Goal: Task Accomplishment & Management: Manage account settings

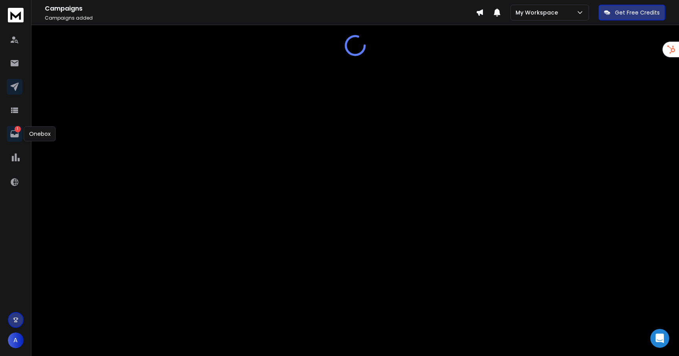
click at [21, 139] on link "1" at bounding box center [15, 134] width 16 height 16
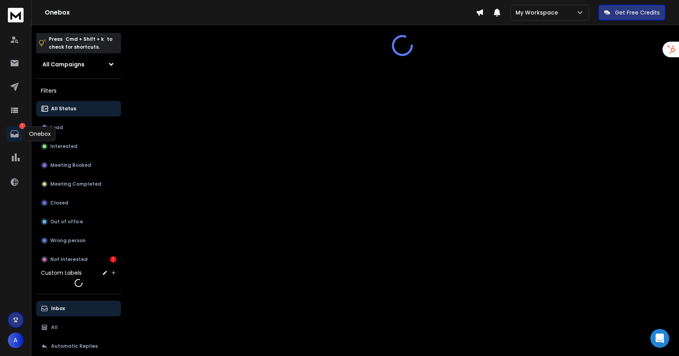
click at [21, 139] on link "1" at bounding box center [15, 134] width 16 height 16
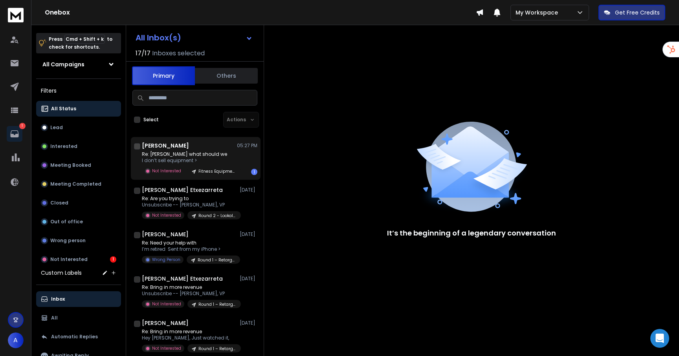
click at [185, 144] on h1 "Jennifer Houghton" at bounding box center [165, 146] width 47 height 8
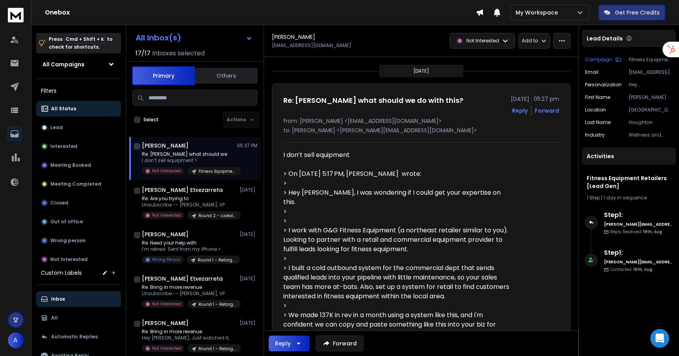
scroll to position [14, 0]
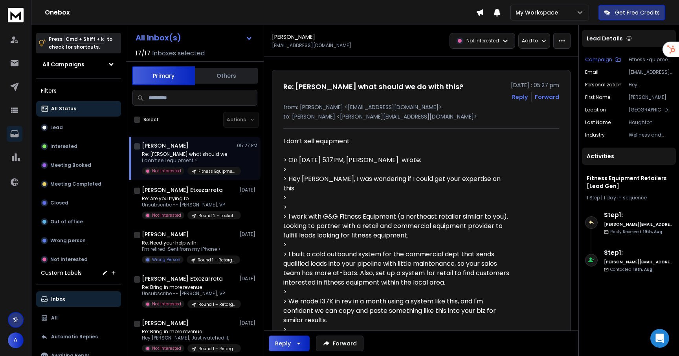
drag, startPoint x: 388, startPoint y: 106, endPoint x: 474, endPoint y: 109, distance: 86.1
click at [474, 109] on p "from: Jennifer Houghton <jhoughton@fitnessmachinetechnicians.com>" at bounding box center [421, 107] width 276 height 8
copy p "fitnessmachinetechnicians.com"
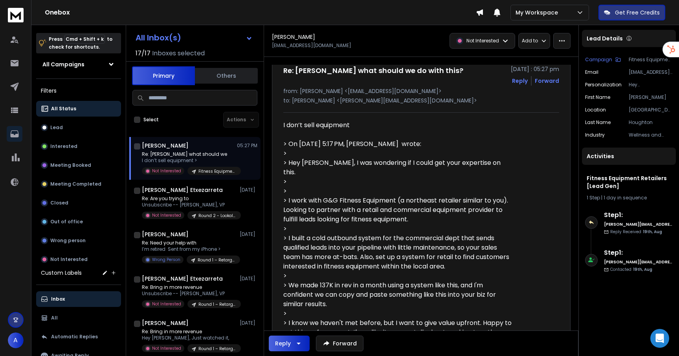
scroll to position [0, 0]
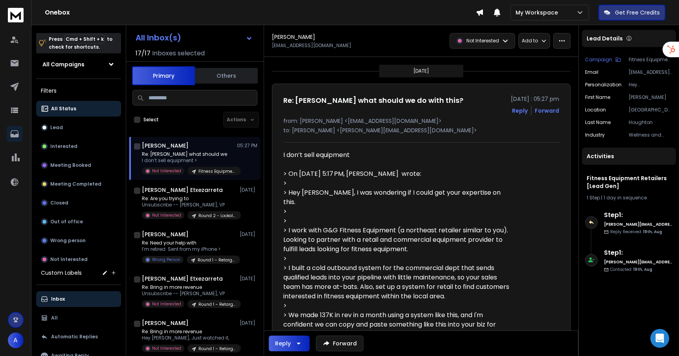
click at [284, 345] on div "Reply" at bounding box center [283, 344] width 16 height 8
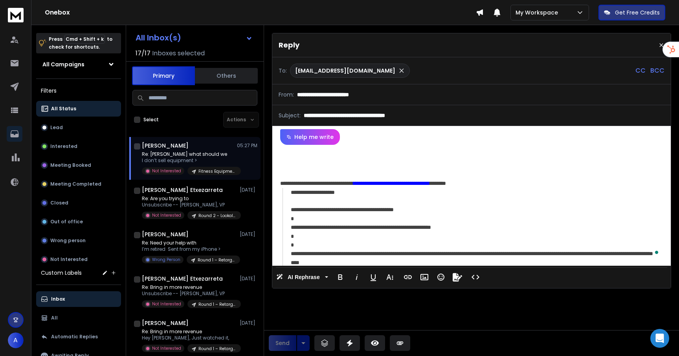
click at [322, 164] on div "To enrich screen reader interactions, please activate Accessibility in Grammarl…" at bounding box center [471, 165] width 383 height 9
click at [305, 161] on div "To enrich screen reader interactions, please activate Accessibility in Grammarl…" at bounding box center [471, 165] width 383 height 9
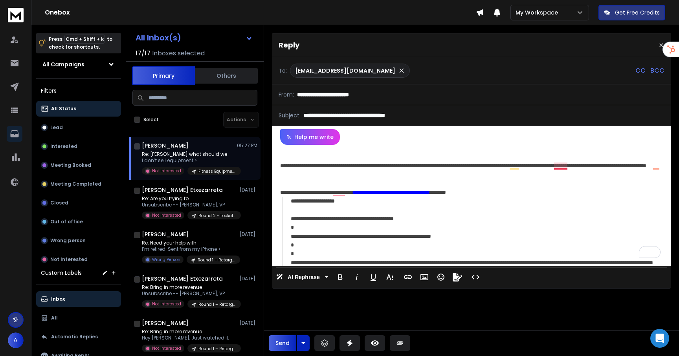
click at [558, 168] on div "**********" at bounding box center [470, 170] width 380 height 18
click at [547, 171] on div "**********" at bounding box center [470, 170] width 380 height 18
click at [534, 171] on div "**********" at bounding box center [470, 170] width 380 height 18
click at [556, 175] on div "**********" at bounding box center [470, 170] width 380 height 18
click at [290, 175] on div "**********" at bounding box center [470, 170] width 380 height 18
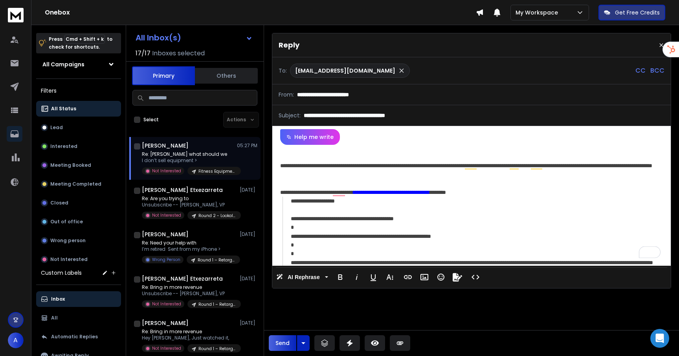
click at [381, 176] on div "**********" at bounding box center [470, 170] width 380 height 18
click at [284, 341] on button "Send" at bounding box center [283, 344] width 28 height 16
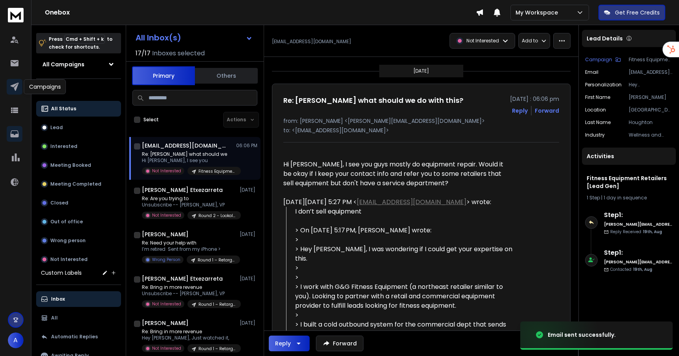
click at [14, 90] on icon at bounding box center [14, 86] width 9 height 9
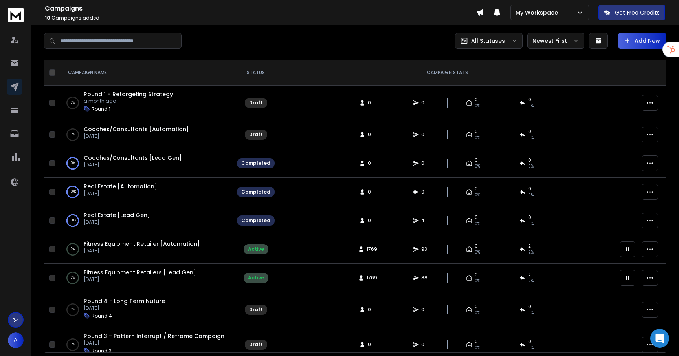
click at [151, 158] on span "Coaches/Consultants [Lead Gen]" at bounding box center [133, 158] width 98 height 8
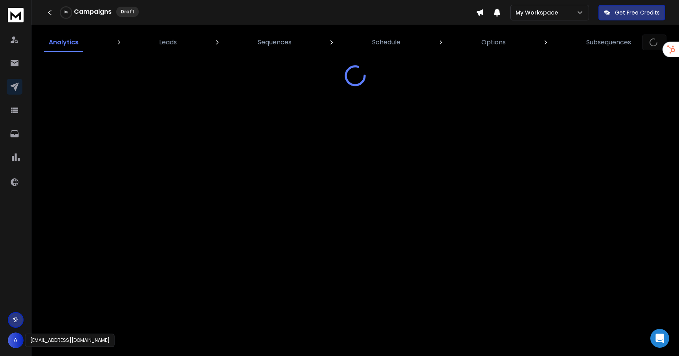
click at [19, 336] on span "A" at bounding box center [16, 341] width 16 height 16
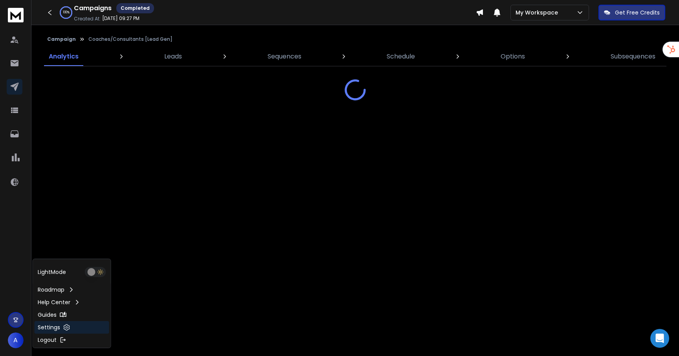
click at [54, 330] on p "Settings" at bounding box center [49, 328] width 22 height 8
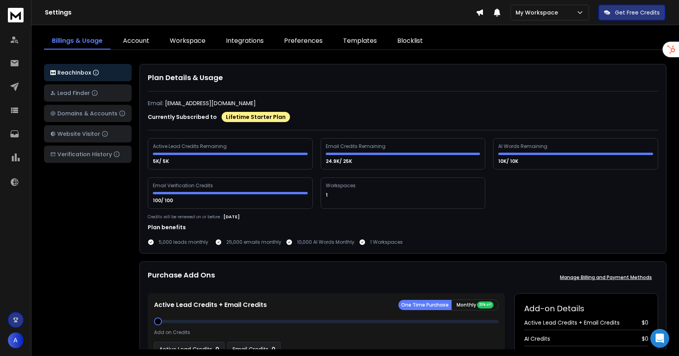
click at [138, 40] on link "Account" at bounding box center [136, 41] width 42 height 17
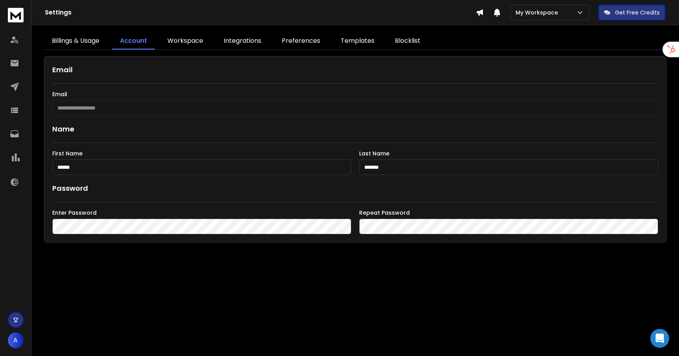
click at [77, 42] on link "Billings & Usage" at bounding box center [75, 41] width 63 height 17
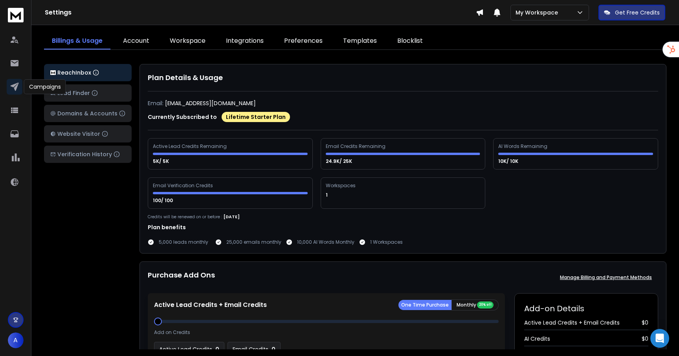
click at [18, 87] on icon at bounding box center [14, 86] width 9 height 9
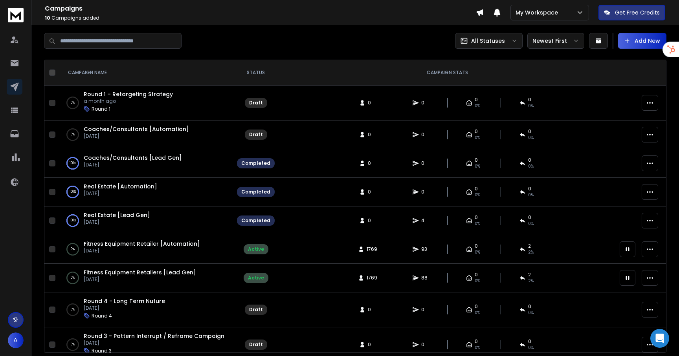
click at [285, 165] on div "0 0 0 0% 0 0%" at bounding box center [447, 163] width 326 height 13
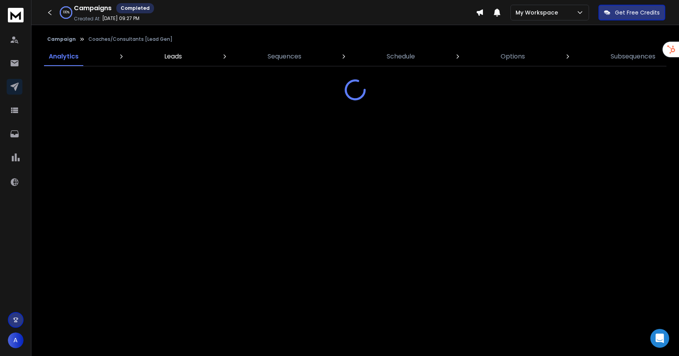
click at [181, 59] on p "Leads" at bounding box center [173, 56] width 18 height 9
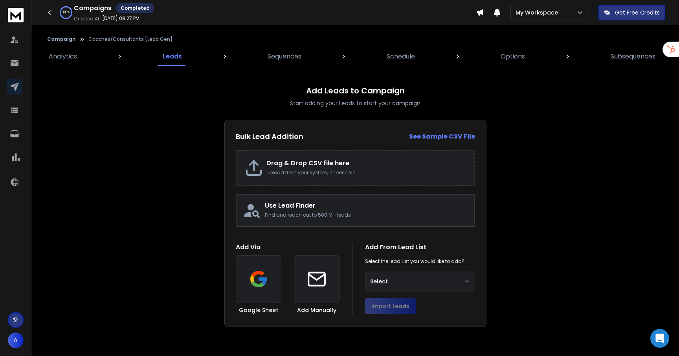
click at [417, 286] on button "Select" at bounding box center [420, 281] width 110 height 21
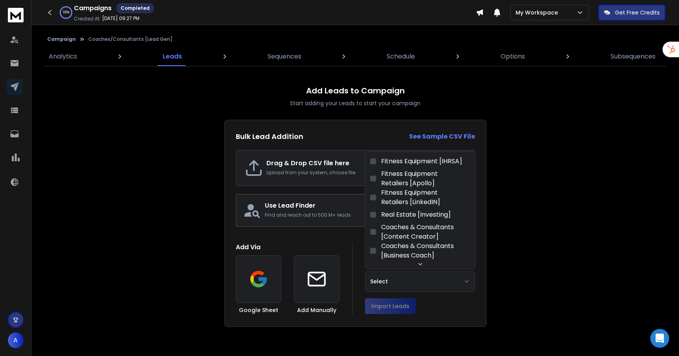
click at [373, 232] on button "button" at bounding box center [373, 232] width 6 height 6
click at [372, 253] on button "button" at bounding box center [373, 251] width 6 height 6
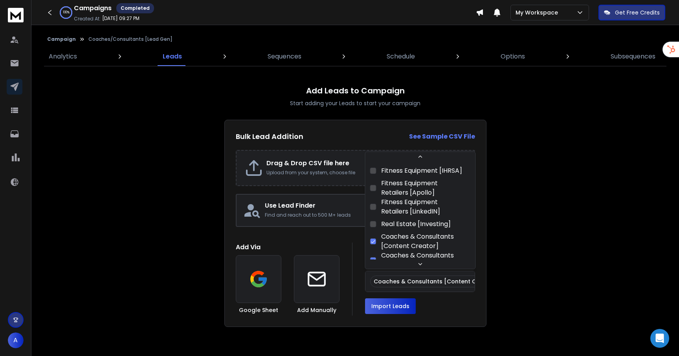
scroll to position [22, 0]
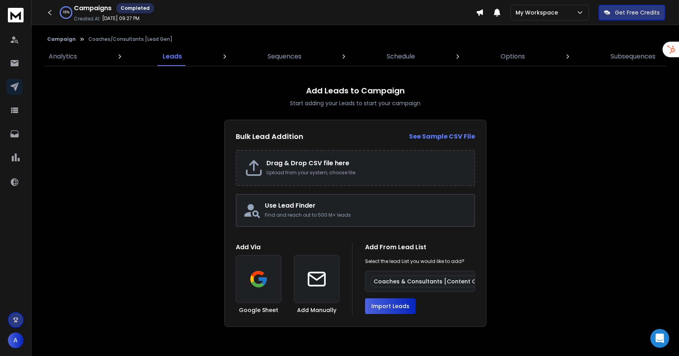
click at [436, 314] on div "Select the lead List you would like to add? Coaches & Consultants [Content Crea…" at bounding box center [420, 287] width 110 height 56
click at [409, 314] on button "Import Leads" at bounding box center [390, 307] width 51 height 16
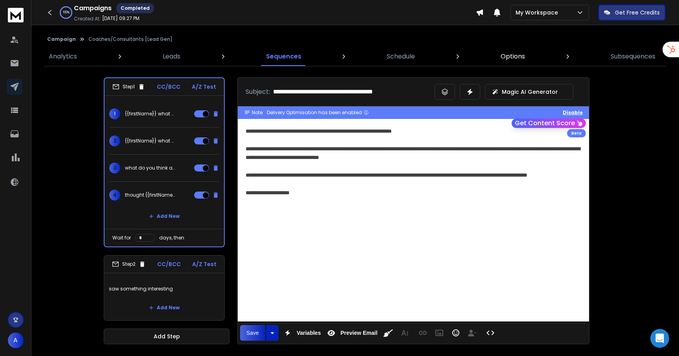
click at [514, 59] on p "Options" at bounding box center [513, 56] width 24 height 9
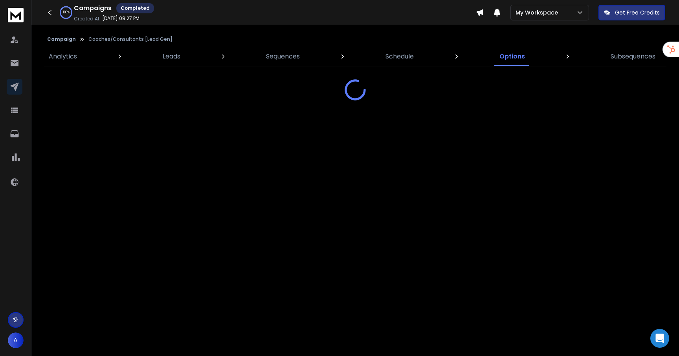
select select "*"
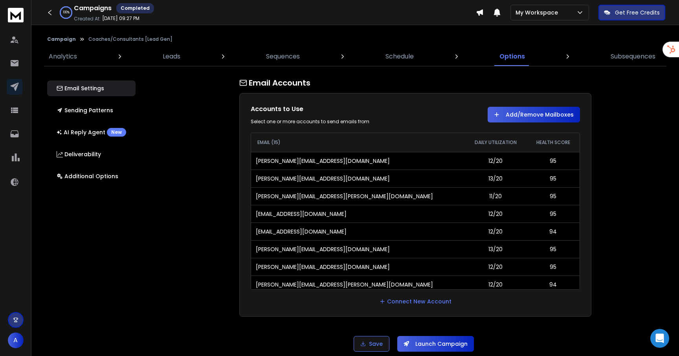
click at [411, 349] on button "Launch Campaign" at bounding box center [435, 344] width 77 height 16
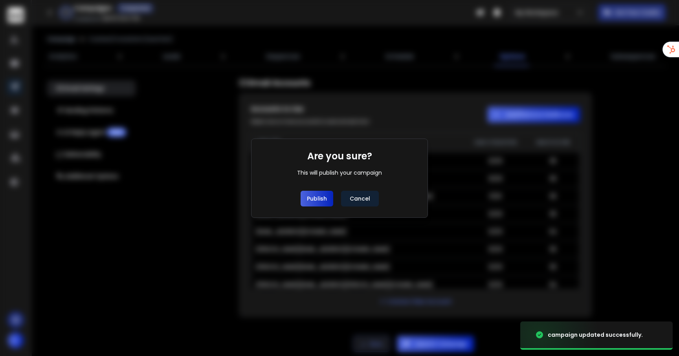
click at [313, 200] on button "Publish" at bounding box center [317, 199] width 33 height 16
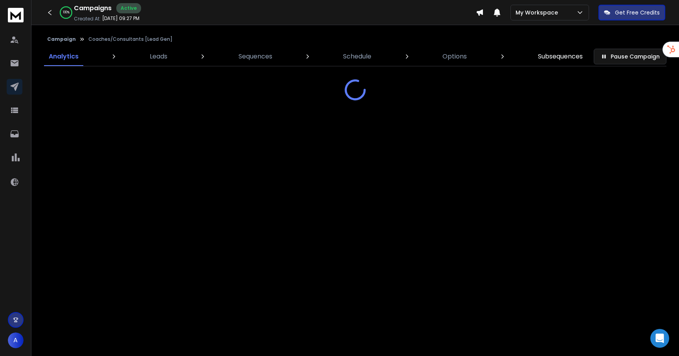
click at [560, 60] on p "Subsequences" at bounding box center [560, 56] width 45 height 9
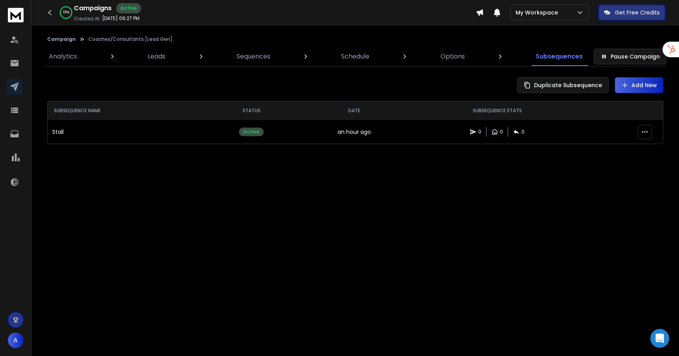
click at [23, 88] on div at bounding box center [16, 88] width 18 height 19
click at [15, 83] on icon at bounding box center [14, 86] width 9 height 9
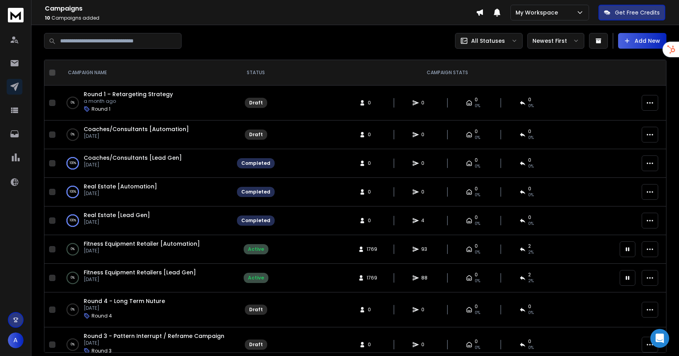
click at [155, 129] on span "Coaches/Consultants [Automation]" at bounding box center [136, 129] width 105 height 8
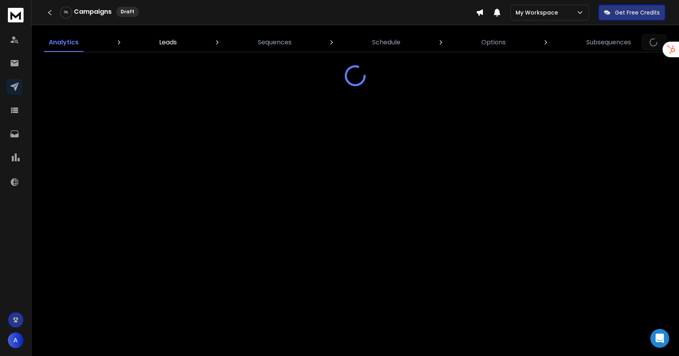
click at [174, 43] on p "Leads" at bounding box center [168, 42] width 18 height 9
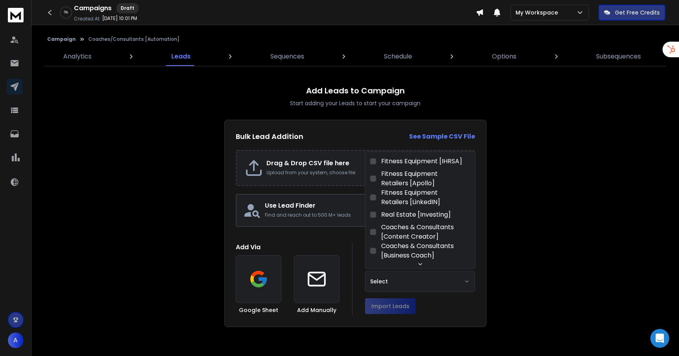
click at [405, 287] on button "Select" at bounding box center [420, 281] width 110 height 21
click at [374, 250] on button "button" at bounding box center [373, 251] width 6 height 6
click at [374, 229] on button "button" at bounding box center [373, 232] width 6 height 6
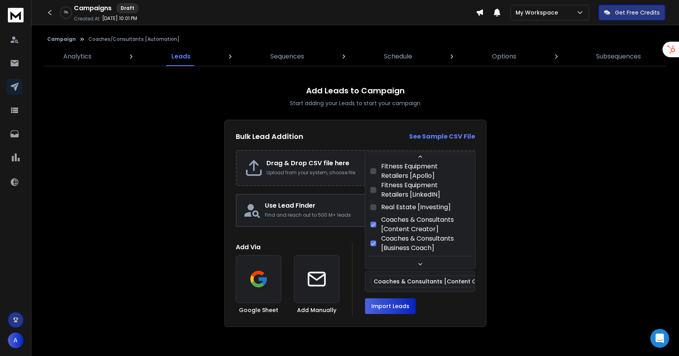
scroll to position [22, 0]
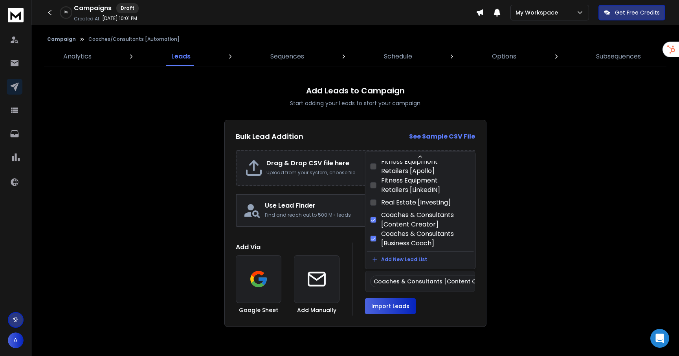
click at [400, 305] on button "Import Leads" at bounding box center [390, 307] width 51 height 16
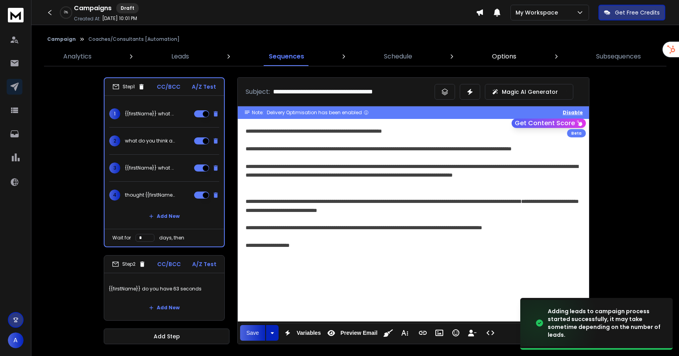
click at [492, 61] on link "Options" at bounding box center [504, 56] width 34 height 19
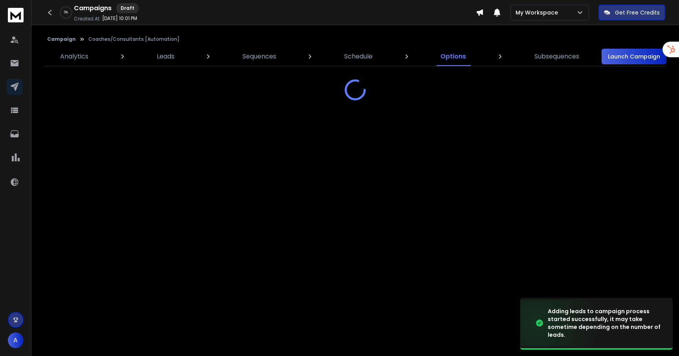
select select "*"
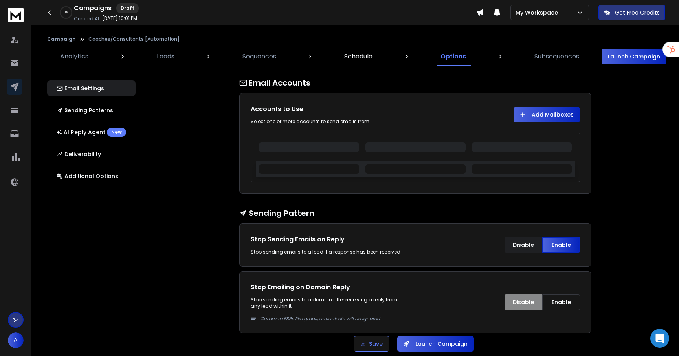
click at [371, 61] on p "Schedule" at bounding box center [358, 56] width 28 height 9
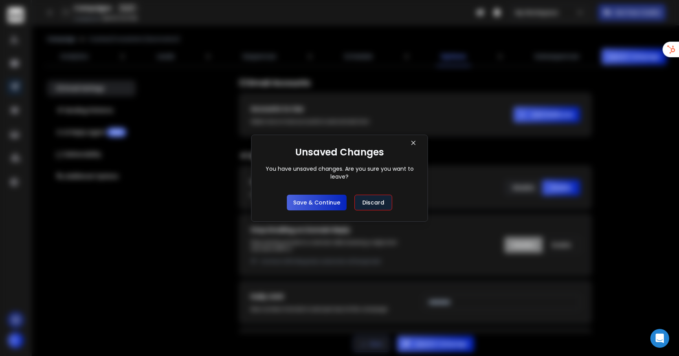
click at [334, 198] on button "Save & Continue" at bounding box center [317, 203] width 60 height 16
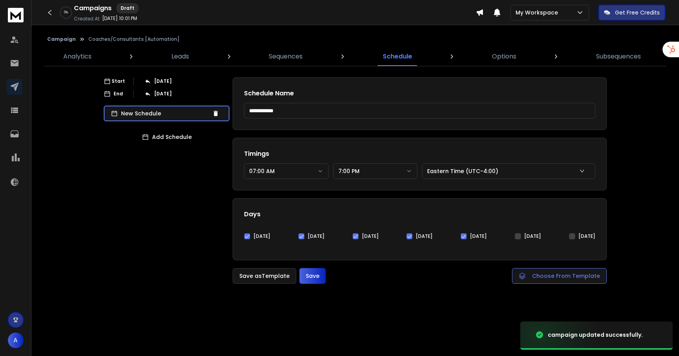
click at [517, 236] on button "Saturday" at bounding box center [518, 236] width 6 height 6
click at [307, 276] on button "Save" at bounding box center [312, 276] width 26 height 16
click at [494, 54] on p "Options" at bounding box center [504, 56] width 24 height 9
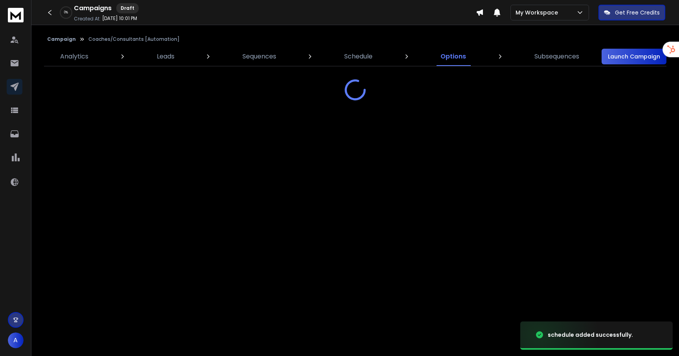
select select "*"
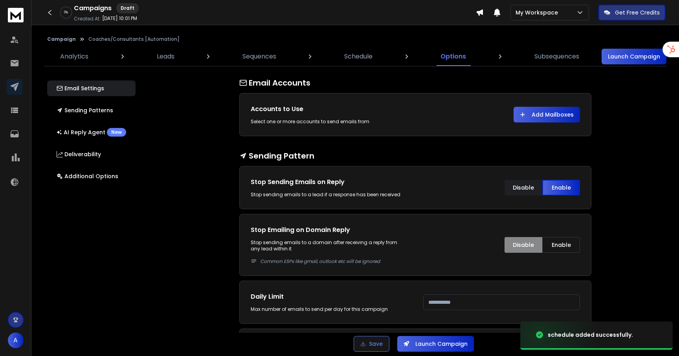
click at [540, 119] on button "Add Mailboxes" at bounding box center [547, 115] width 66 height 16
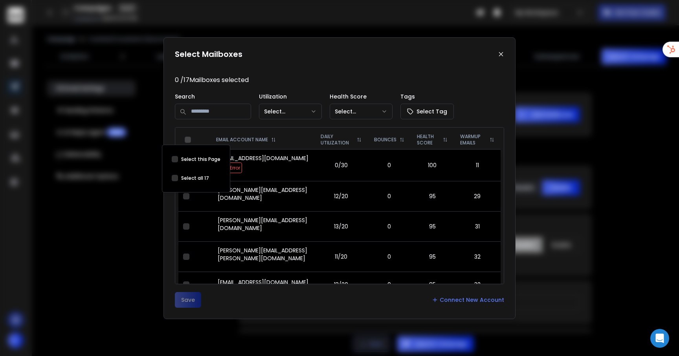
click at [188, 138] on button "Select this Page" at bounding box center [188, 140] width 6 height 6
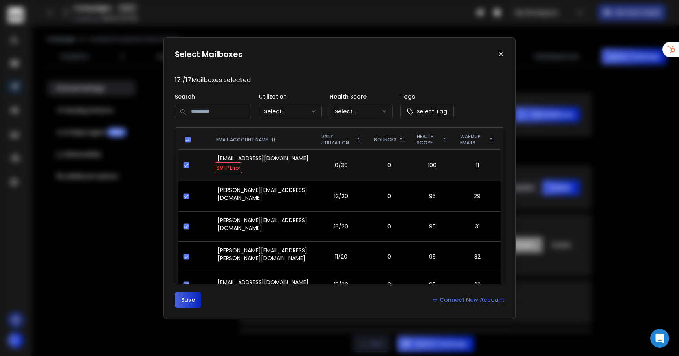
click at [187, 165] on button "button" at bounding box center [186, 165] width 6 height 6
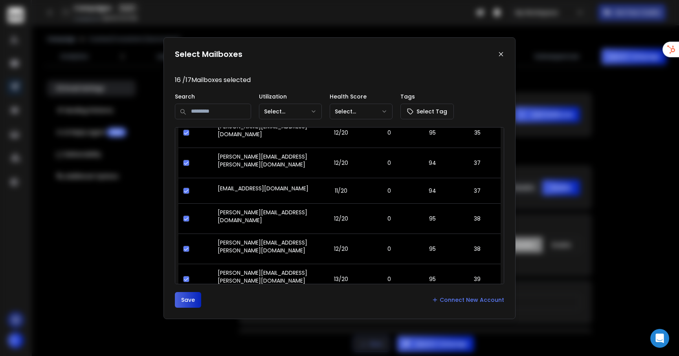
scroll to position [315, 0]
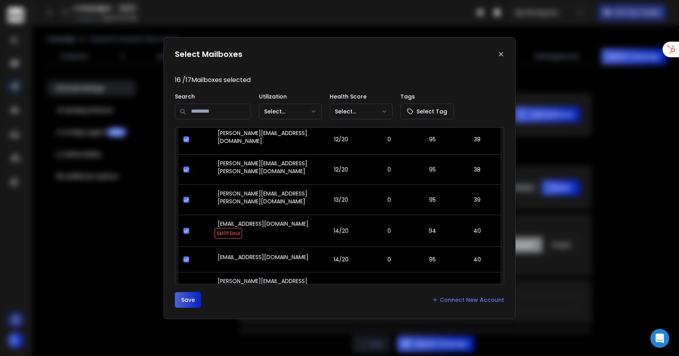
click at [189, 312] on button "button" at bounding box center [186, 315] width 6 height 6
click at [189, 303] on button "Save" at bounding box center [188, 300] width 26 height 16
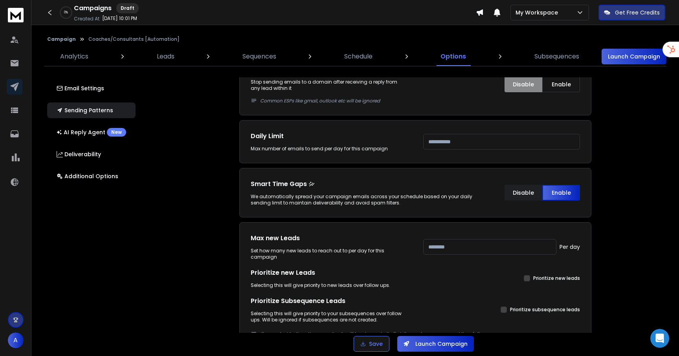
scroll to position [302, 0]
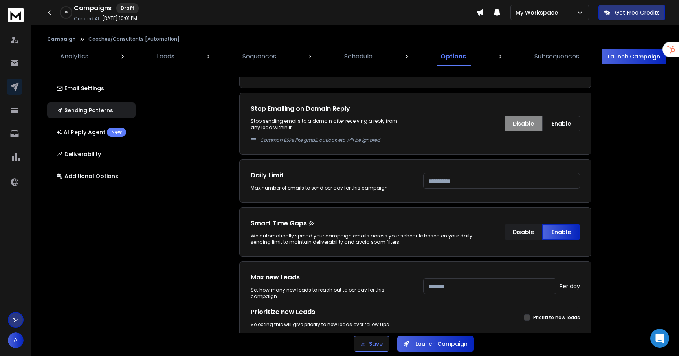
drag, startPoint x: 469, startPoint y: 184, endPoint x: 355, endPoint y: 184, distance: 114.3
click at [355, 184] on div "Daily Limit Max number of emails to send per day for this campaign ***" at bounding box center [415, 181] width 329 height 20
type input "***"
drag, startPoint x: 454, startPoint y: 284, endPoint x: 391, endPoint y: 284, distance: 62.9
click at [391, 284] on div "Max new Leads Set how many new leads to reach out to per day for this campaign …" at bounding box center [415, 286] width 329 height 27
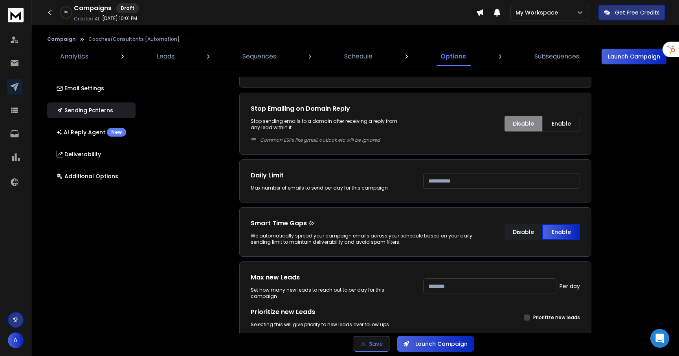
type input "***"
click at [624, 294] on div "Email Accounts Accounts to Use Select one or more accounts to send emails from …" at bounding box center [420, 205] width 544 height 256
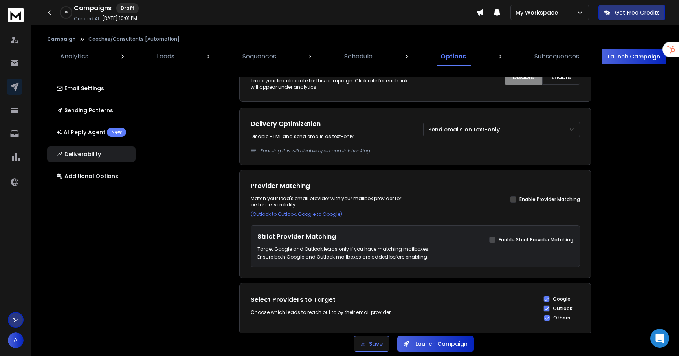
scroll to position [980, 0]
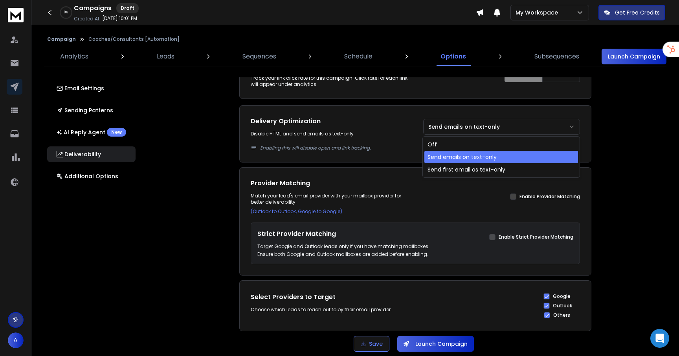
click at [508, 126] on button "Send emails on text-only" at bounding box center [501, 127] width 157 height 16
select select "*"
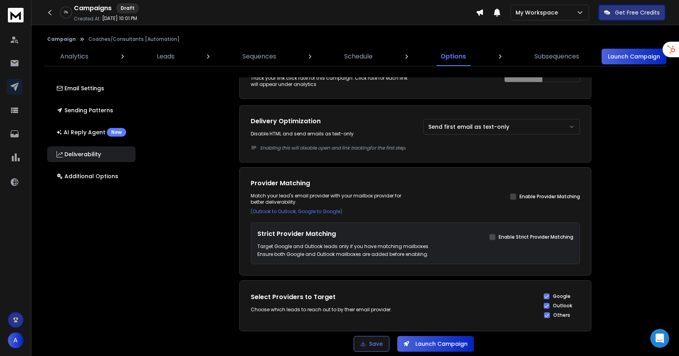
click at [632, 204] on div "Email Accounts Accounts to Use Select one or more accounts to send emails from …" at bounding box center [420, 205] width 544 height 256
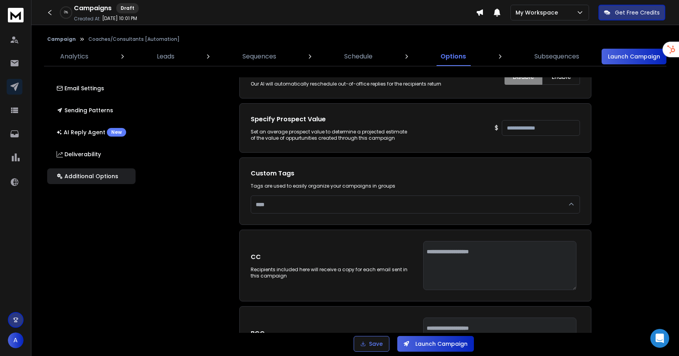
scroll to position [1482, 0]
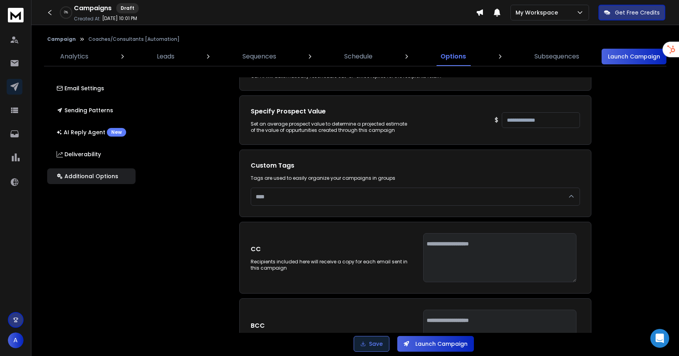
click at [377, 346] on button "Save" at bounding box center [372, 344] width 36 height 16
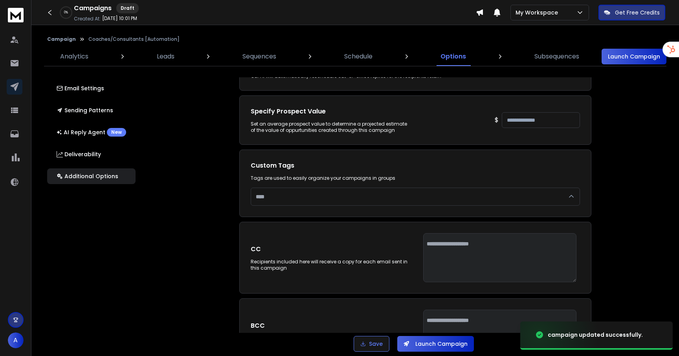
click at [426, 351] on button "Launch Campaign" at bounding box center [435, 344] width 77 height 16
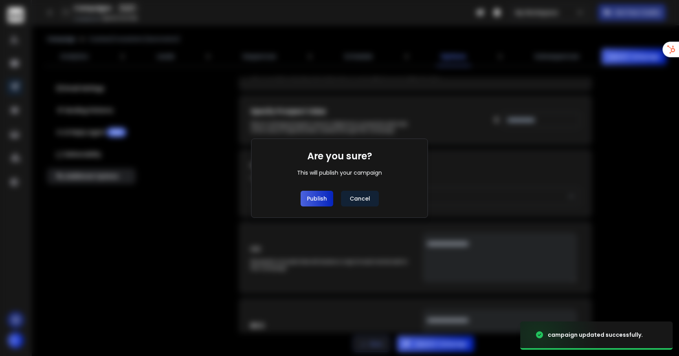
drag, startPoint x: 321, startPoint y: 202, endPoint x: 328, endPoint y: 202, distance: 7.9
click at [321, 202] on button "Publish" at bounding box center [317, 199] width 33 height 16
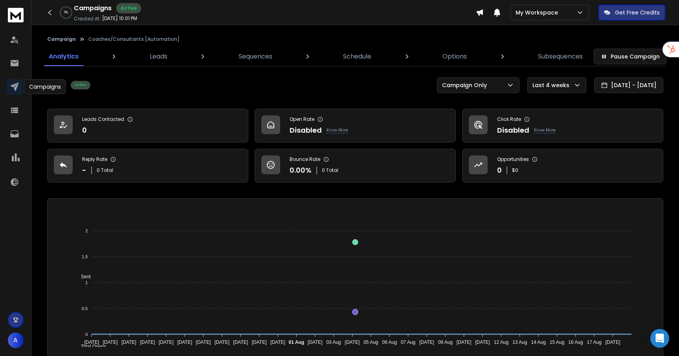
click at [17, 82] on link at bounding box center [15, 87] width 16 height 16
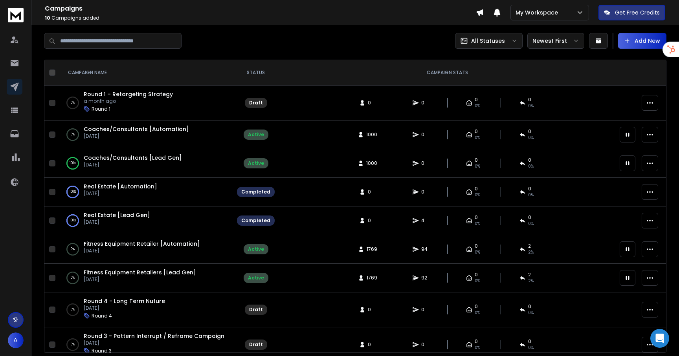
click at [172, 160] on span "Coaches/Consultants [Lead Gen]" at bounding box center [133, 158] width 98 height 8
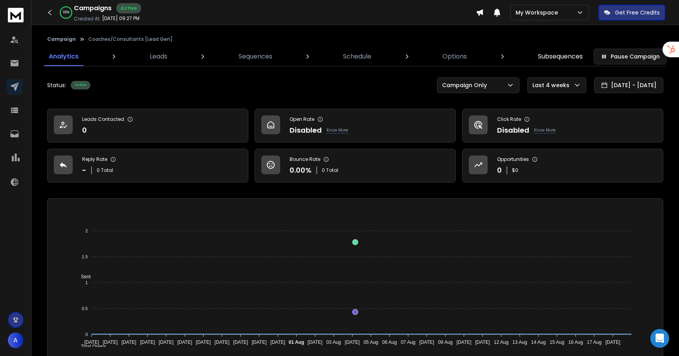
click at [548, 54] on p "Subsequences" at bounding box center [560, 56] width 45 height 9
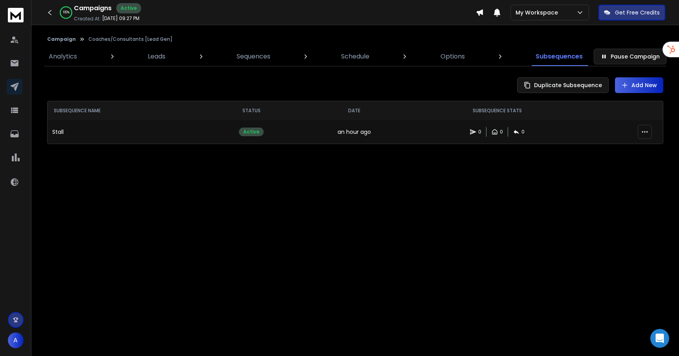
click at [261, 141] on td "Active" at bounding box center [251, 132] width 91 height 24
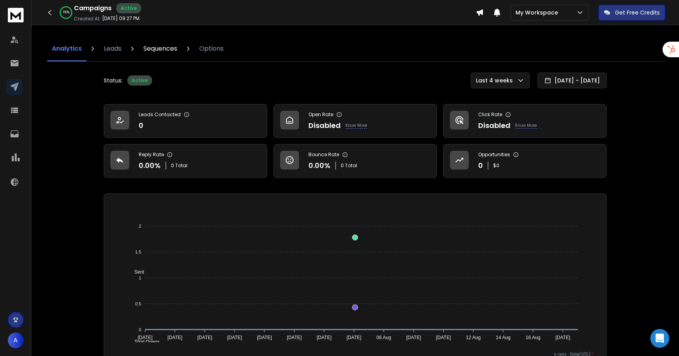
click at [172, 52] on p "Sequences" at bounding box center [160, 48] width 34 height 9
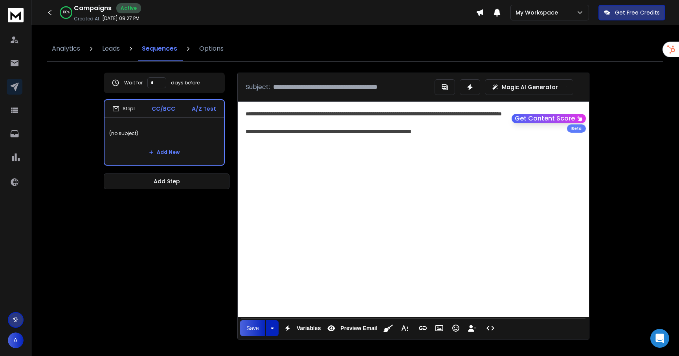
click at [298, 152] on div "**********" at bounding box center [413, 209] width 351 height 214
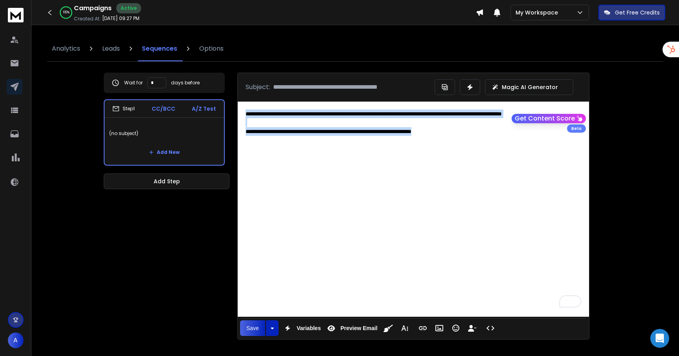
copy div "**********"
click at [13, 88] on icon at bounding box center [14, 86] width 9 height 9
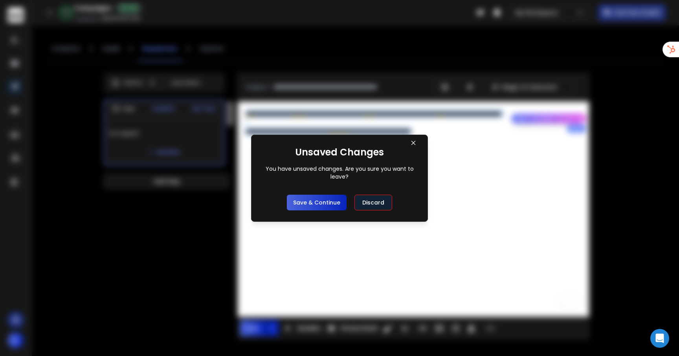
click at [371, 206] on button "Discard" at bounding box center [373, 203] width 38 height 16
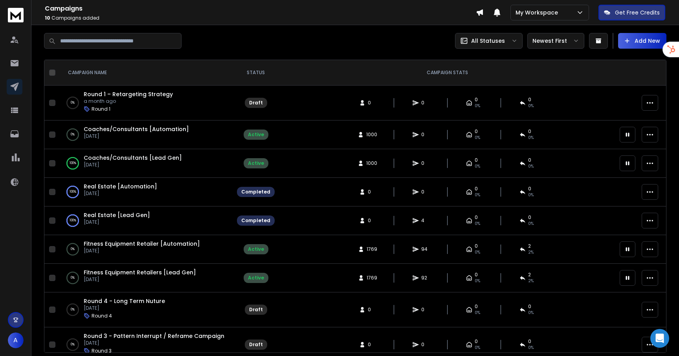
click at [164, 131] on span "Coaches/Consultants [Automation]" at bounding box center [136, 129] width 105 height 8
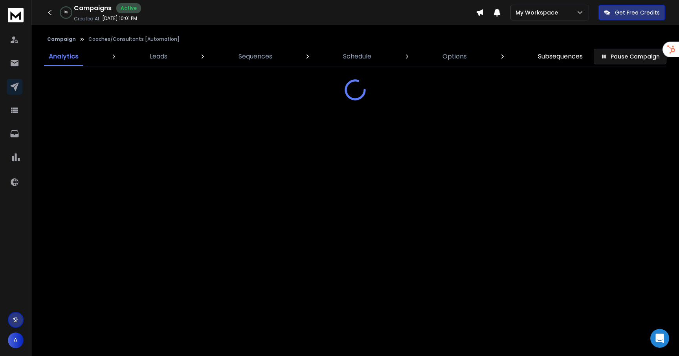
click at [548, 58] on p "Subsequences" at bounding box center [560, 56] width 45 height 9
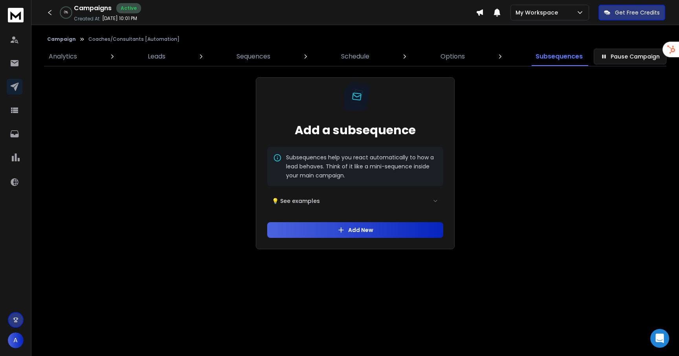
click at [373, 227] on button "Add New" at bounding box center [355, 230] width 176 height 16
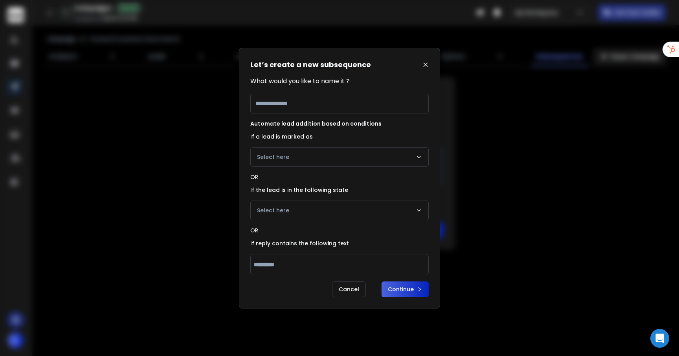
click at [332, 94] on input at bounding box center [339, 104] width 178 height 20
type input "*****"
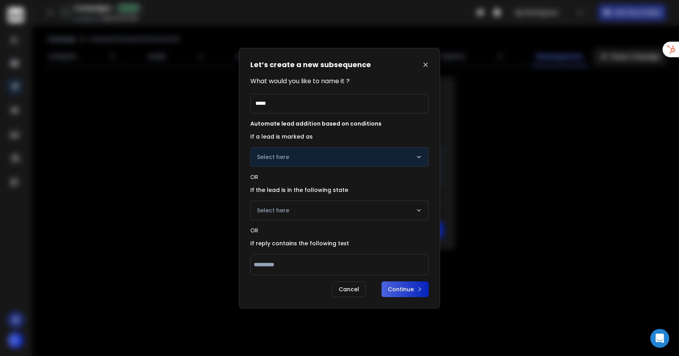
click at [290, 159] on button "Select here" at bounding box center [339, 157] width 178 height 20
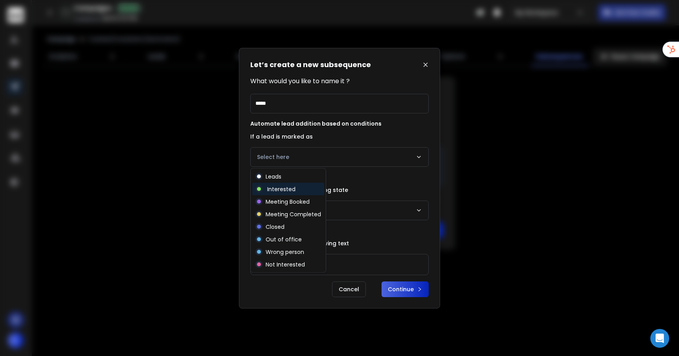
click at [285, 192] on div "Interested" at bounding box center [275, 189] width 40 height 8
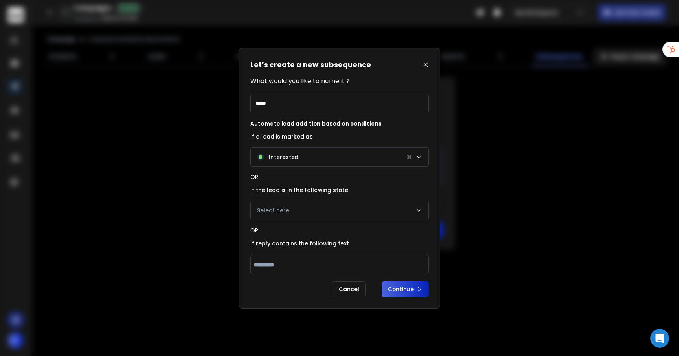
click at [288, 266] on input at bounding box center [339, 265] width 171 height 14
type input "**********"
type input "***"
type input "*********"
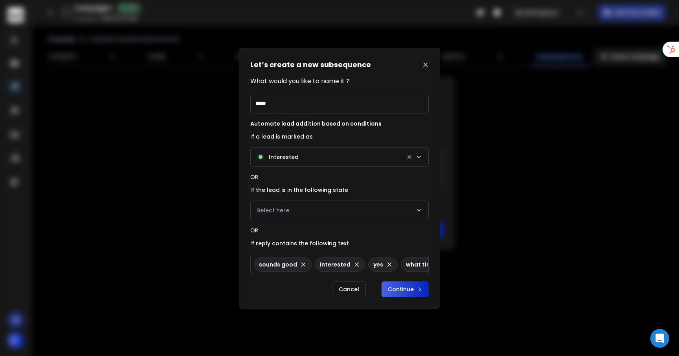
click at [405, 290] on button "Continue" at bounding box center [405, 290] width 47 height 16
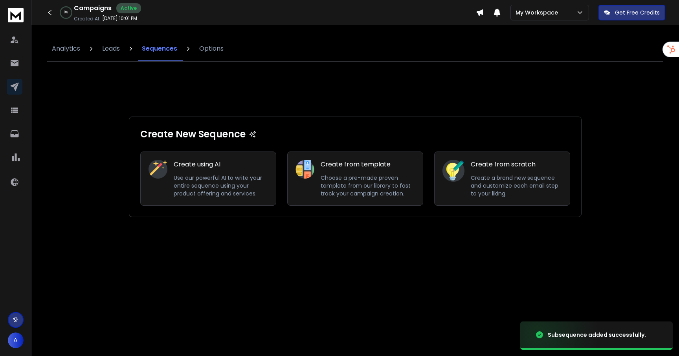
click at [537, 179] on p "Create a brand new sequence and customize each email step to your liking." at bounding box center [516, 186] width 91 height 24
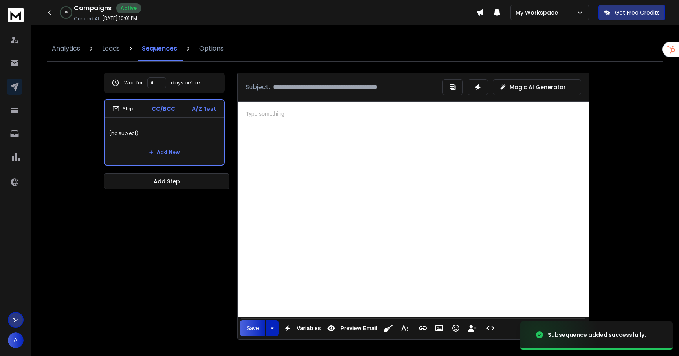
click at [339, 161] on div at bounding box center [413, 209] width 351 height 214
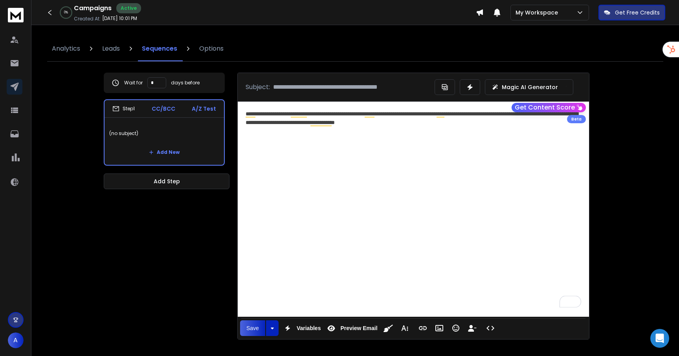
click at [562, 115] on div "**********" at bounding box center [414, 119] width 336 height 18
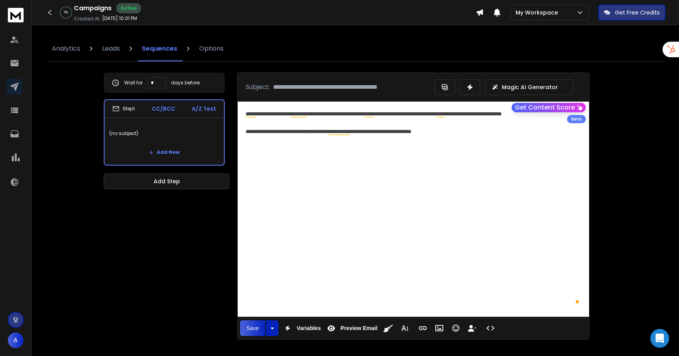
click at [433, 215] on div "**********" at bounding box center [413, 209] width 351 height 214
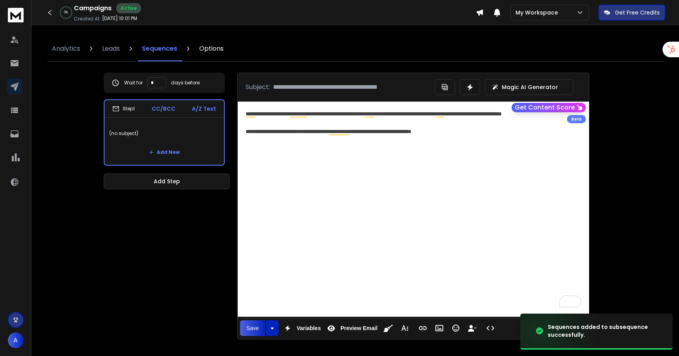
click at [218, 52] on p "Options" at bounding box center [211, 48] width 24 height 9
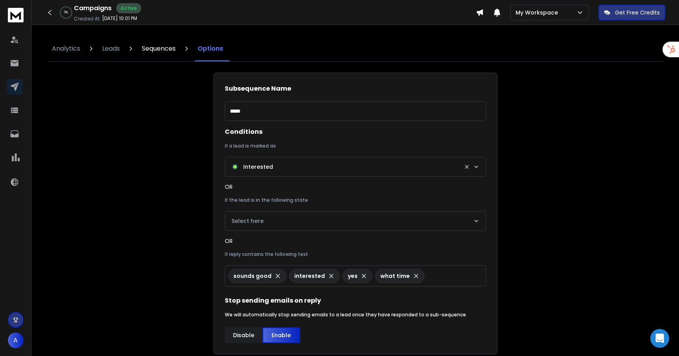
click at [164, 52] on p "Sequences" at bounding box center [159, 48] width 34 height 9
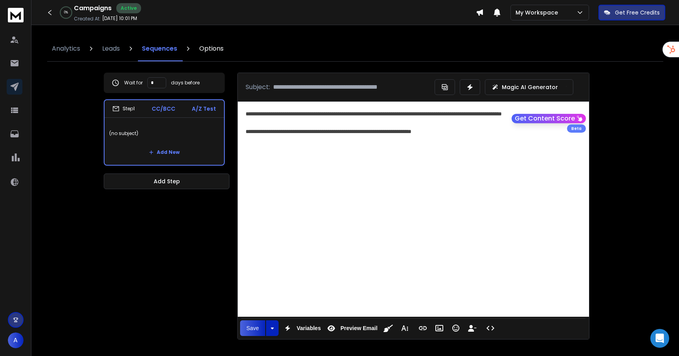
click at [213, 44] on link "Options" at bounding box center [212, 48] width 34 height 25
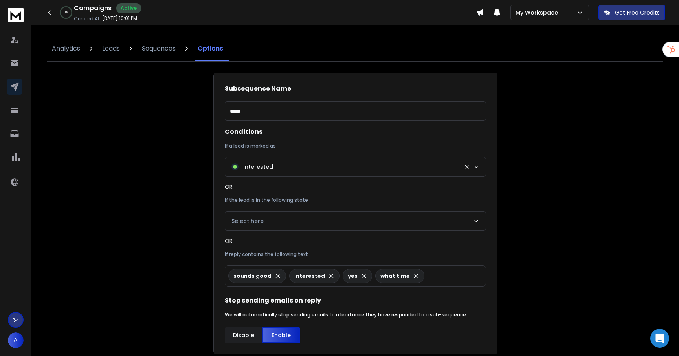
scroll to position [42, 0]
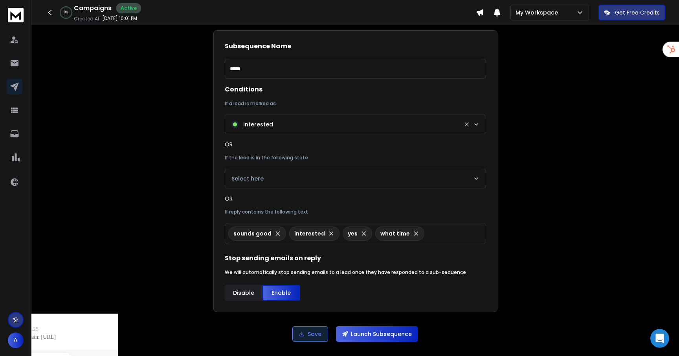
click at [319, 335] on button "Save" at bounding box center [310, 335] width 36 height 16
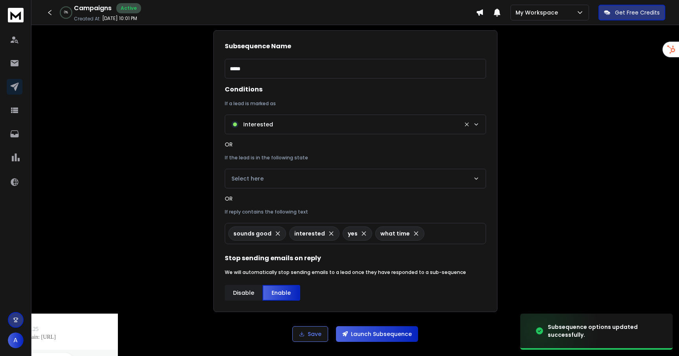
click at [378, 336] on button "Launch Subsequence" at bounding box center [377, 335] width 82 height 16
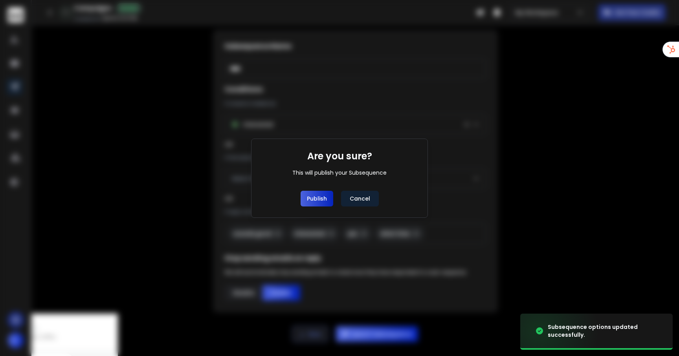
click at [317, 200] on button "Publish" at bounding box center [317, 199] width 33 height 16
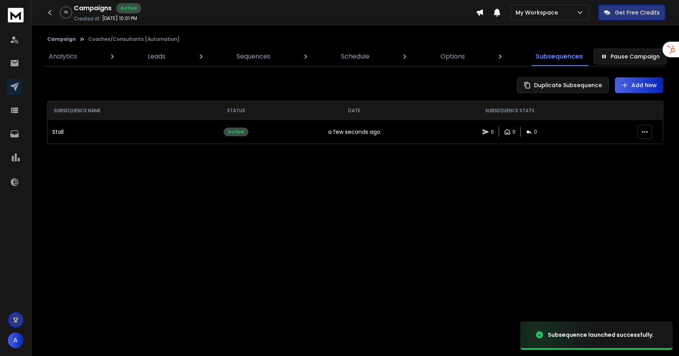
click at [16, 88] on icon at bounding box center [14, 87] width 8 height 8
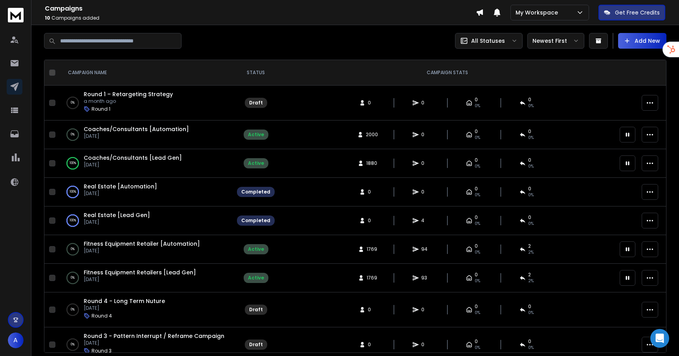
click at [194, 163] on div "100 % Coaches/Consultants [Lead Gen] 3 months ago" at bounding box center [145, 163] width 158 height 19
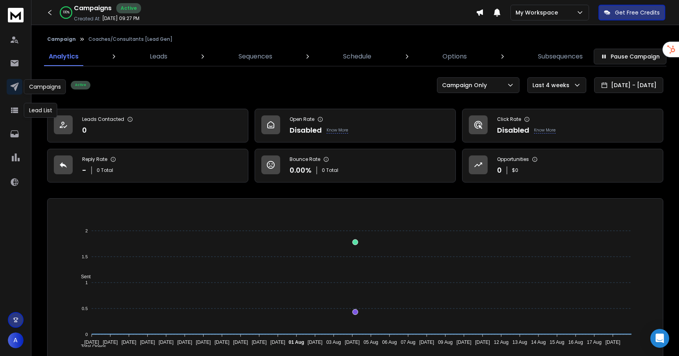
click at [15, 86] on icon at bounding box center [14, 86] width 9 height 9
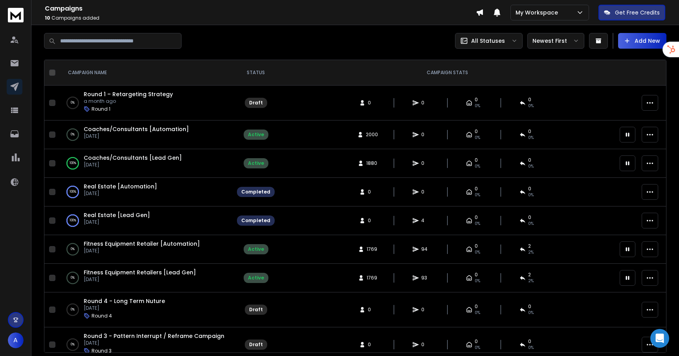
click at [649, 165] on icon "button" at bounding box center [650, 164] width 8 height 8
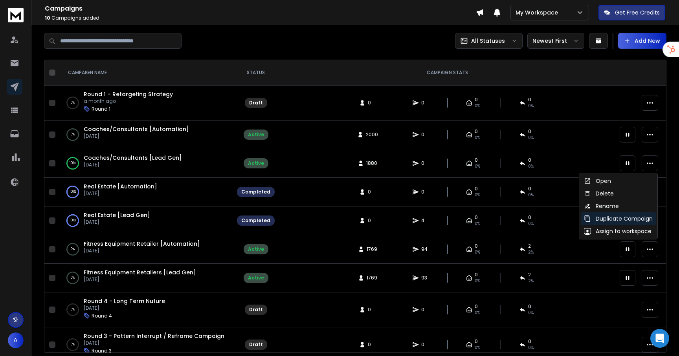
click at [614, 217] on div "Duplicate Campaign" at bounding box center [618, 219] width 69 height 8
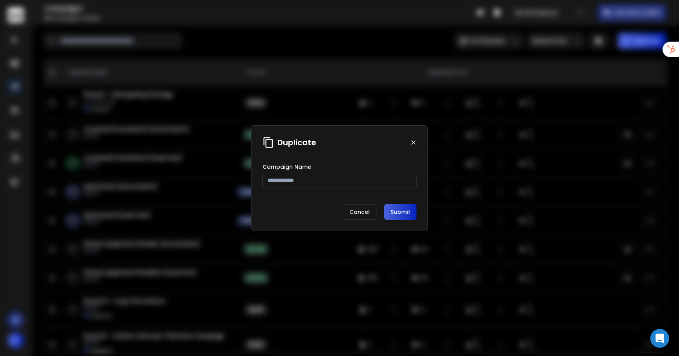
click at [366, 182] on input "text" at bounding box center [339, 181] width 154 height 16
click at [414, 148] on div "Duplicate" at bounding box center [339, 151] width 154 height 28
click at [414, 142] on icon at bounding box center [413, 142] width 6 height 6
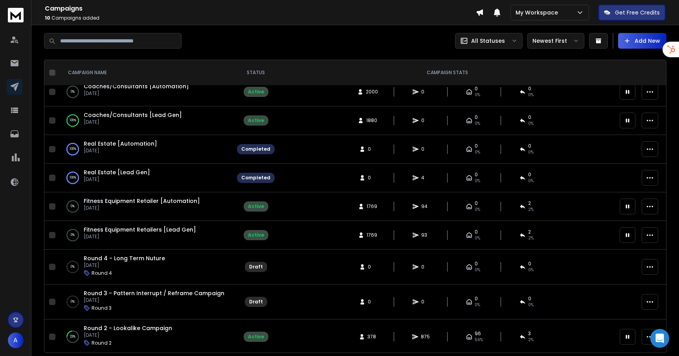
scroll to position [40, 0]
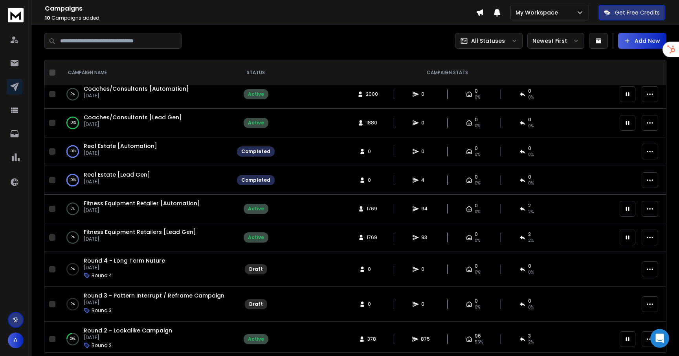
click at [649, 126] on icon "button" at bounding box center [650, 123] width 8 height 8
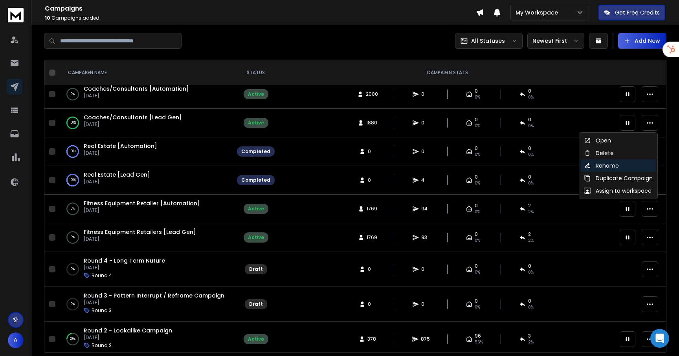
click at [616, 163] on div "Rename" at bounding box center [601, 166] width 35 height 8
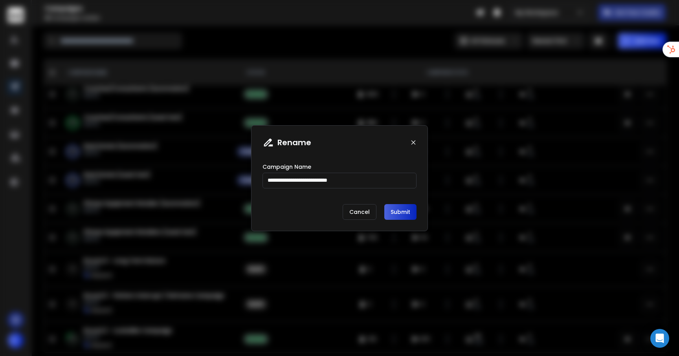
click at [367, 175] on input "**********" at bounding box center [339, 181] width 154 height 16
click at [358, 215] on p "Cancel" at bounding box center [360, 212] width 34 height 16
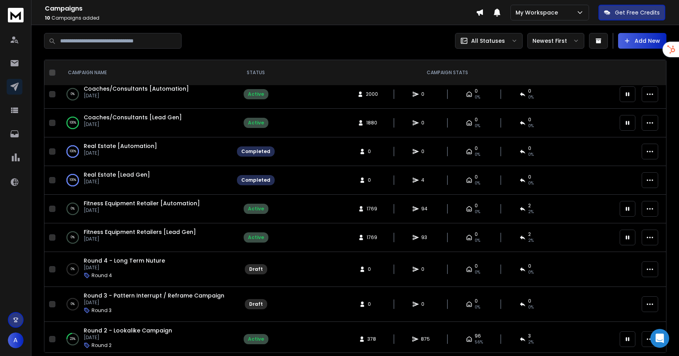
click at [663, 123] on td at bounding box center [640, 123] width 51 height 29
click at [654, 123] on button "button" at bounding box center [650, 123] width 17 height 16
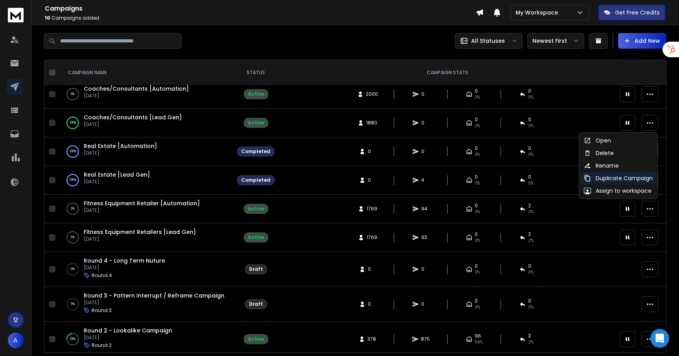
click at [602, 174] on div "Duplicate Campaign" at bounding box center [618, 178] width 69 height 8
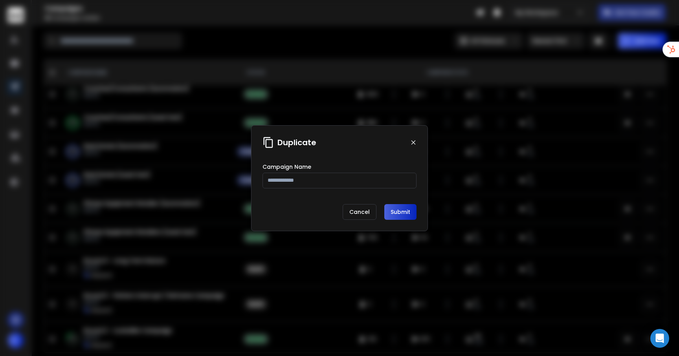
click at [301, 182] on input "text" at bounding box center [339, 181] width 154 height 16
paste input "**********"
type input "**********"
click at [407, 215] on button "Submit" at bounding box center [400, 212] width 32 height 16
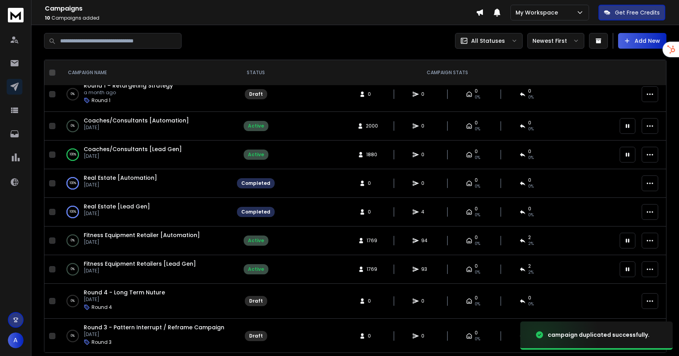
scroll to position [0, 0]
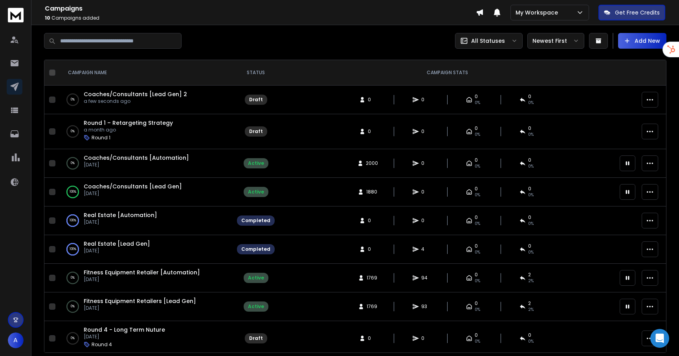
click at [646, 196] on button "button" at bounding box center [650, 192] width 17 height 16
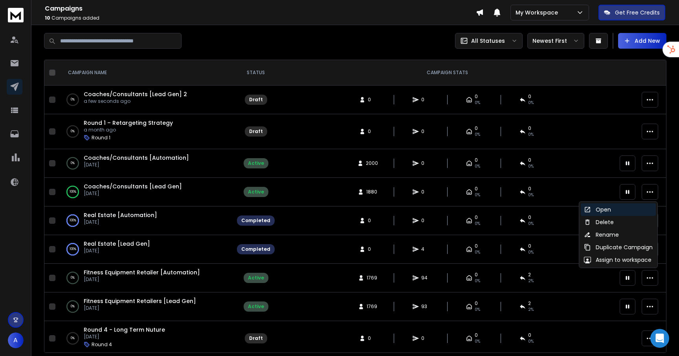
click at [629, 190] on icon at bounding box center [628, 192] width 4 height 4
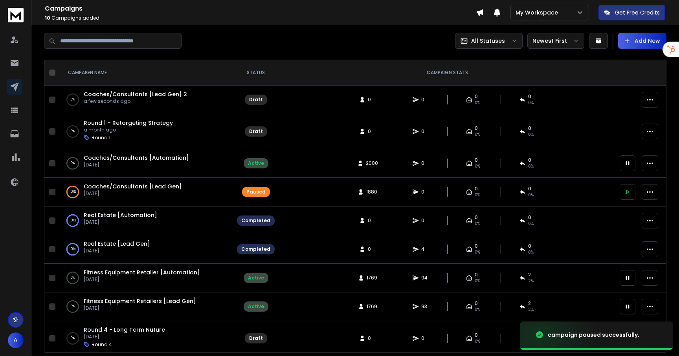
click at [650, 192] on icon "button" at bounding box center [650, 192] width 6 height 2
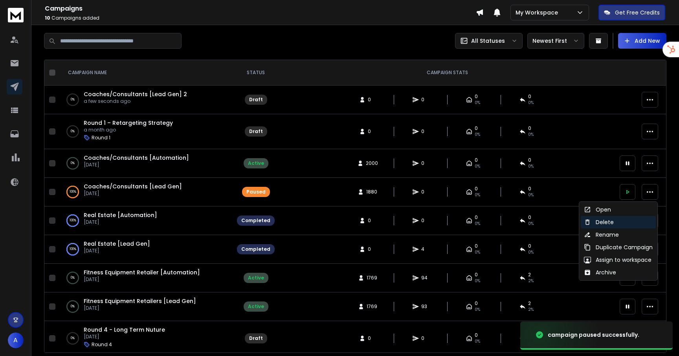
click at [609, 226] on div "Delete" at bounding box center [599, 222] width 30 height 8
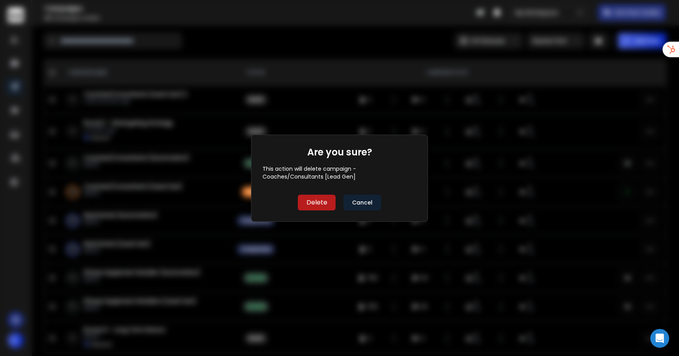
click at [311, 198] on button "Delete" at bounding box center [317, 203] width 38 height 16
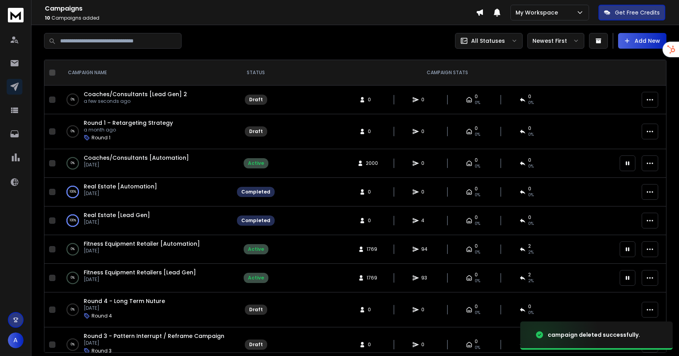
click at [128, 96] on span "Coaches/Consultants [Lead Gen] 2" at bounding box center [135, 94] width 103 height 8
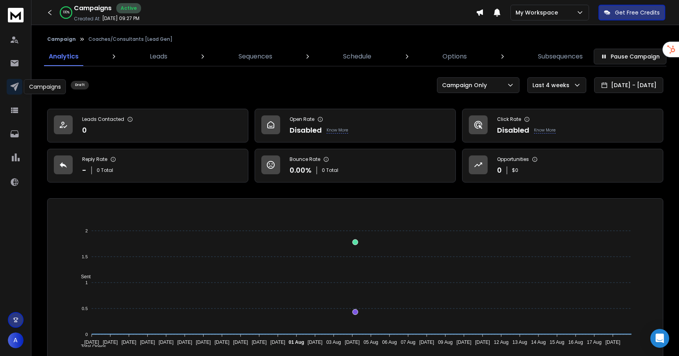
click at [15, 83] on icon at bounding box center [14, 86] width 9 height 9
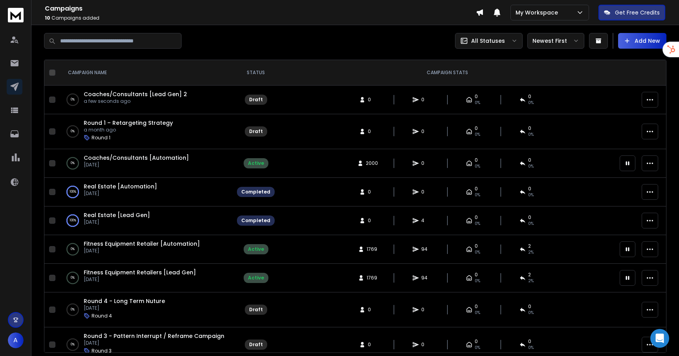
click at [648, 100] on icon "button" at bounding box center [650, 100] width 8 height 8
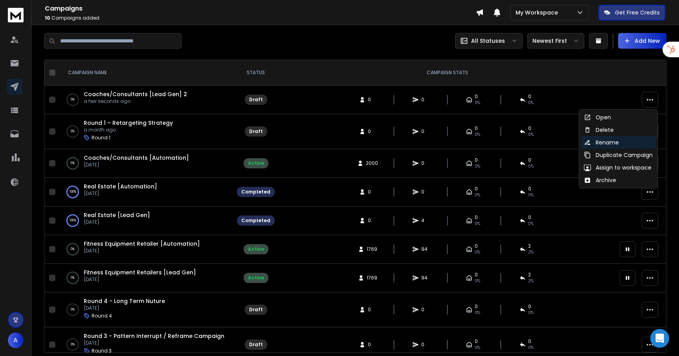
click at [606, 144] on div "Rename" at bounding box center [601, 143] width 35 height 8
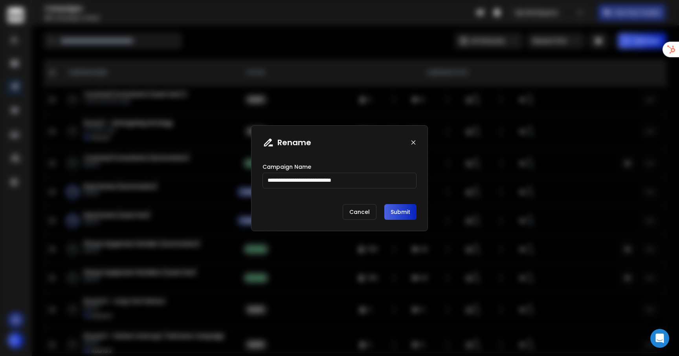
click at [385, 184] on input "**********" at bounding box center [339, 181] width 154 height 16
type input "**********"
click at [405, 211] on button "Submit" at bounding box center [400, 212] width 32 height 16
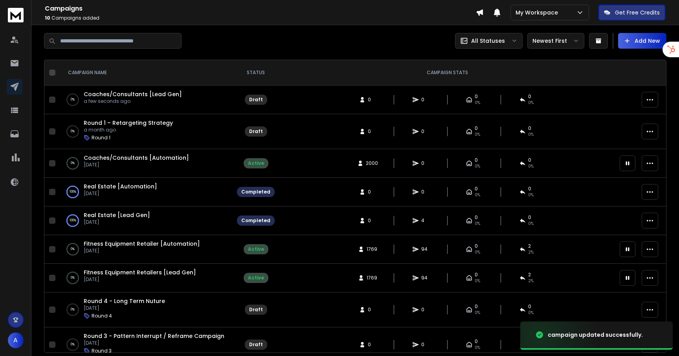
click at [143, 101] on p "a few seconds ago" at bounding box center [133, 101] width 98 height 6
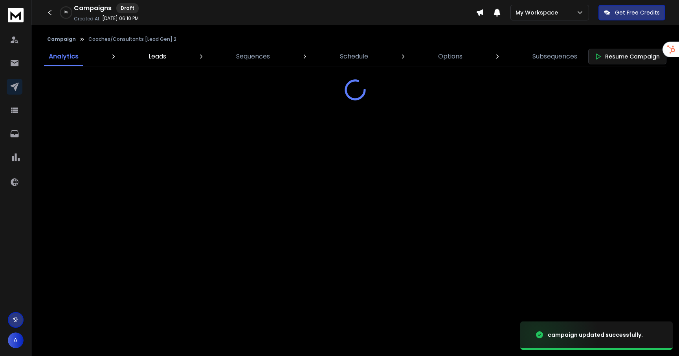
click at [161, 56] on p "Leads" at bounding box center [158, 56] width 18 height 9
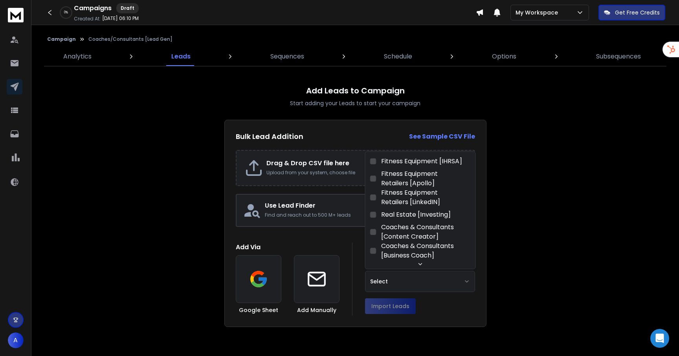
click at [411, 280] on button "Select" at bounding box center [420, 281] width 110 height 21
click at [375, 231] on button "button" at bounding box center [373, 232] width 6 height 6
click at [373, 251] on button "button" at bounding box center [373, 251] width 6 height 6
click at [398, 304] on button "Import Leads" at bounding box center [390, 307] width 51 height 16
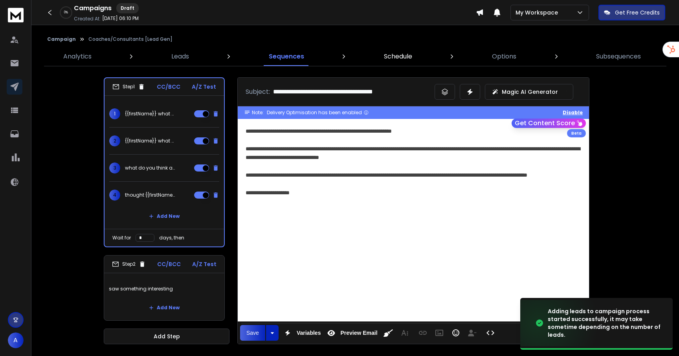
click at [399, 55] on p "Schedule" at bounding box center [398, 56] width 28 height 9
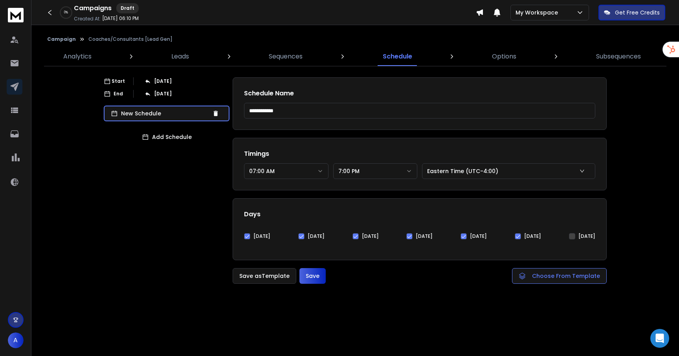
click at [308, 270] on button "Save" at bounding box center [312, 276] width 26 height 16
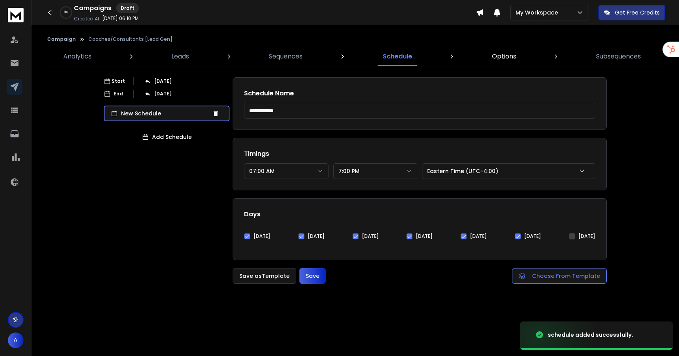
click at [499, 59] on p "Options" at bounding box center [504, 56] width 24 height 9
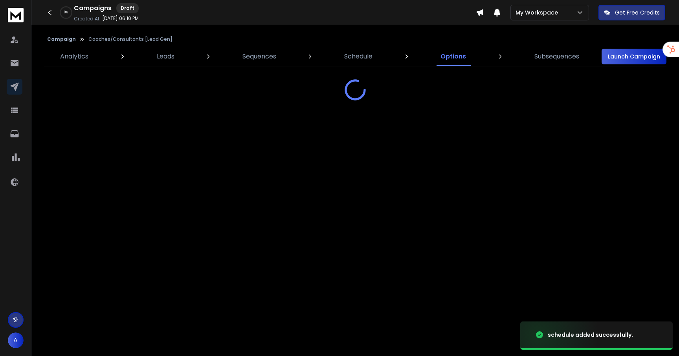
select select "*"
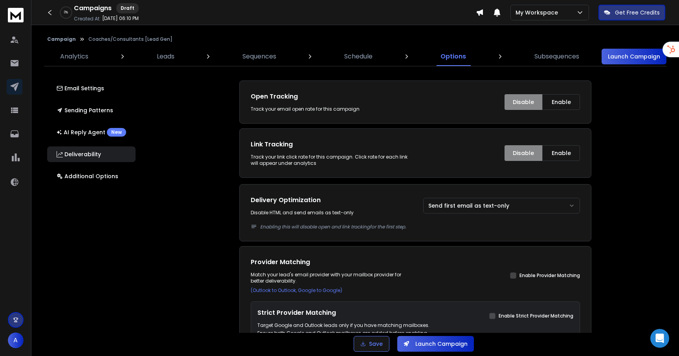
scroll to position [883, 0]
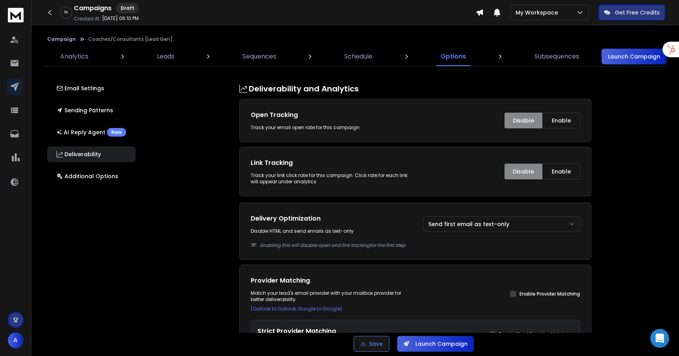
click at [526, 226] on button "Send first email as text-only" at bounding box center [501, 225] width 157 height 16
click at [626, 261] on div "Email Accounts Accounts to Use Select one or more accounts to send emails from …" at bounding box center [420, 205] width 544 height 256
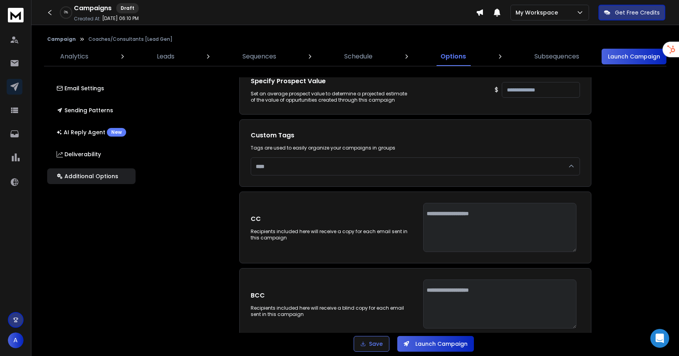
scroll to position [1518, 0]
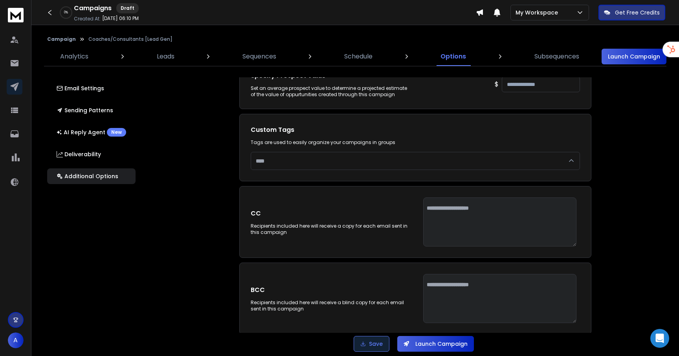
click at [378, 340] on button "Save" at bounding box center [372, 344] width 36 height 16
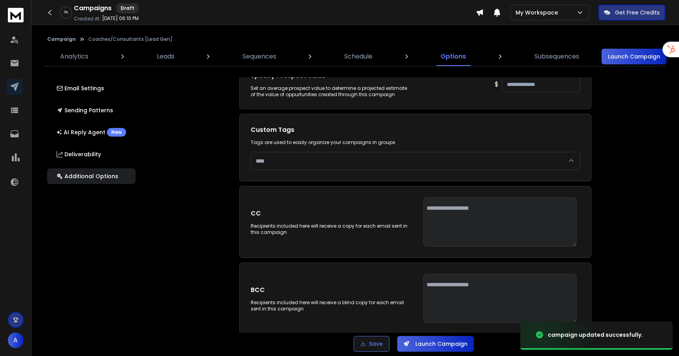
click at [459, 341] on button "Launch Campaign" at bounding box center [435, 344] width 77 height 16
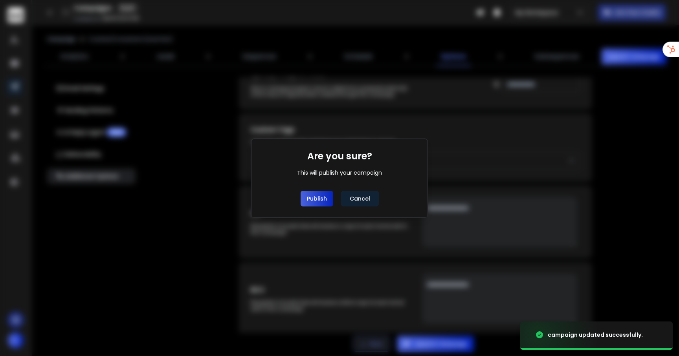
click at [318, 202] on button "Publish" at bounding box center [317, 199] width 33 height 16
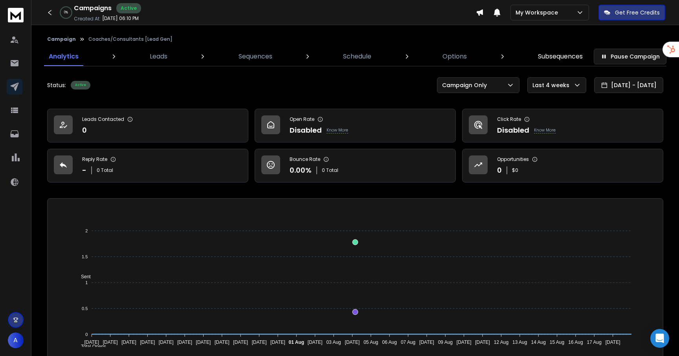
click at [569, 62] on link "Subsequences" at bounding box center [560, 56] width 54 height 19
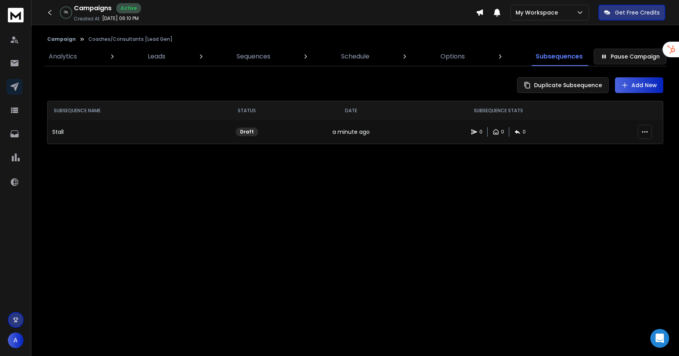
click at [339, 138] on td "a minute ago" at bounding box center [351, 132] width 124 height 24
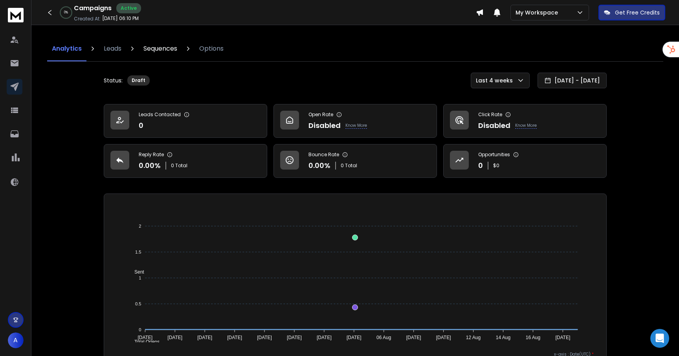
click at [174, 53] on p "Sequences" at bounding box center [160, 48] width 34 height 9
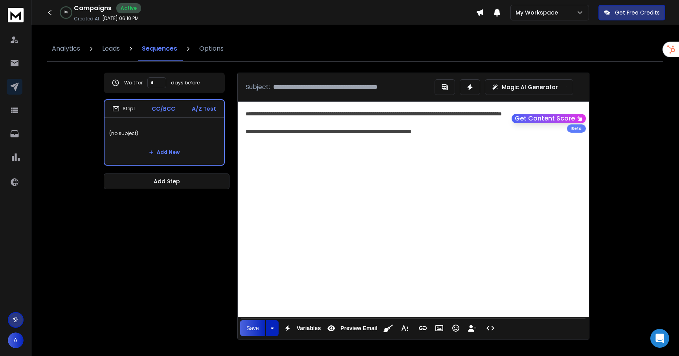
click at [178, 228] on div "Wait for * days before Step 1 CC/BCC A/Z Test (no subject) Add New Add Step" at bounding box center [167, 206] width 126 height 267
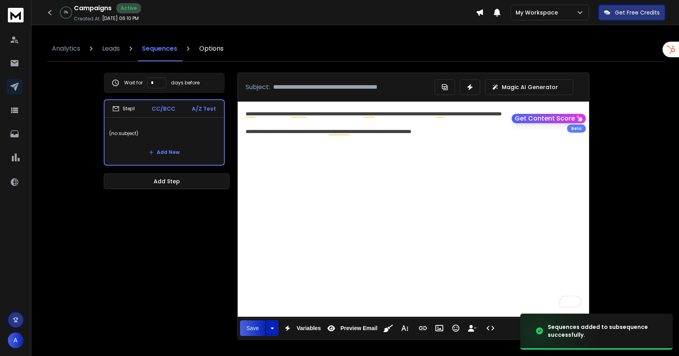
click at [215, 49] on p "Options" at bounding box center [211, 48] width 24 height 9
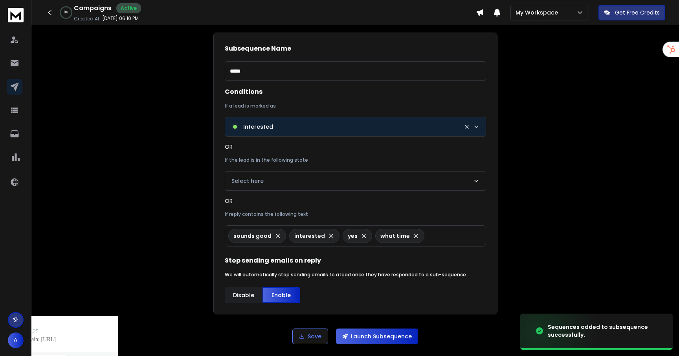
scroll to position [42, 0]
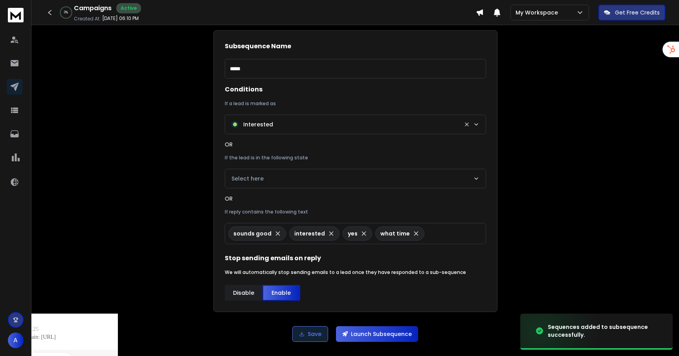
click at [310, 332] on button "Save" at bounding box center [310, 335] width 36 height 16
click at [374, 332] on button "Launch Subsequence" at bounding box center [382, 335] width 82 height 16
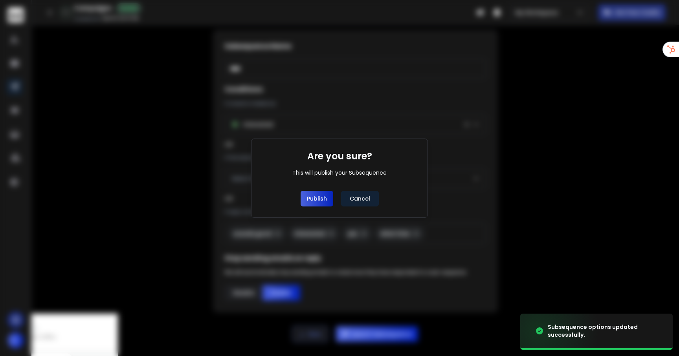
click at [314, 202] on button "Publish" at bounding box center [317, 199] width 33 height 16
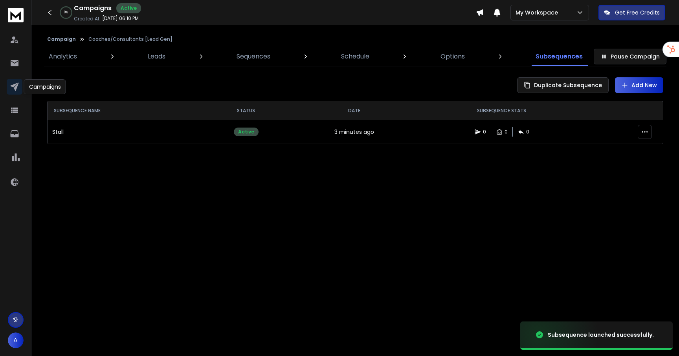
click at [9, 92] on link at bounding box center [15, 87] width 16 height 16
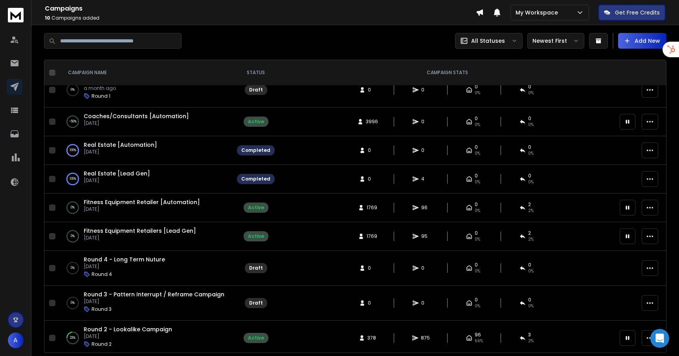
scroll to position [51, 0]
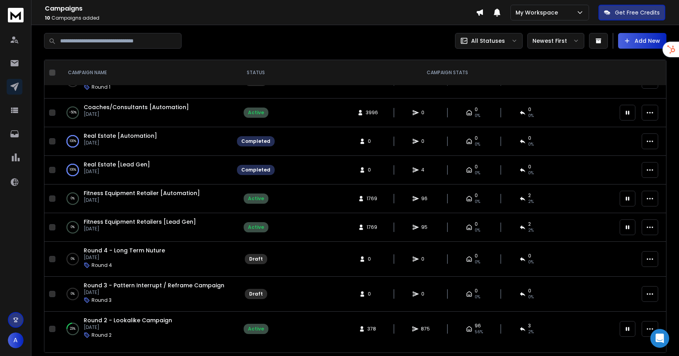
click at [206, 330] on div "23 % Round 2 - Lookalike Campaign [DATE] Round 2" at bounding box center [145, 329] width 158 height 25
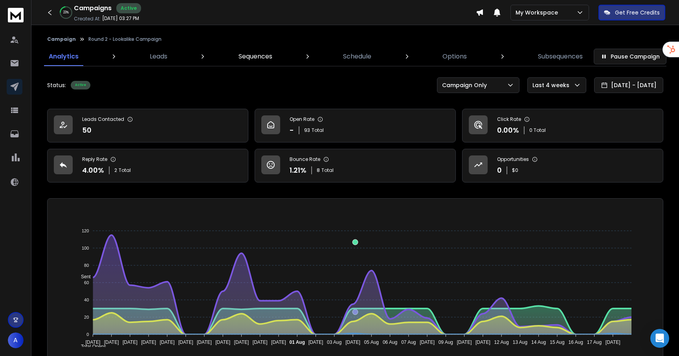
click at [246, 62] on link "Sequences" at bounding box center [255, 56] width 43 height 19
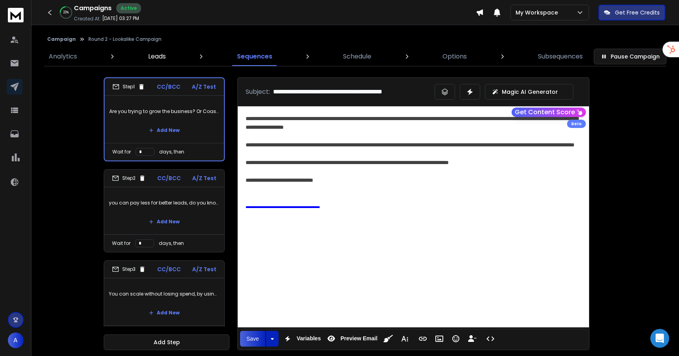
click at [158, 58] on p "Leads" at bounding box center [157, 56] width 18 height 9
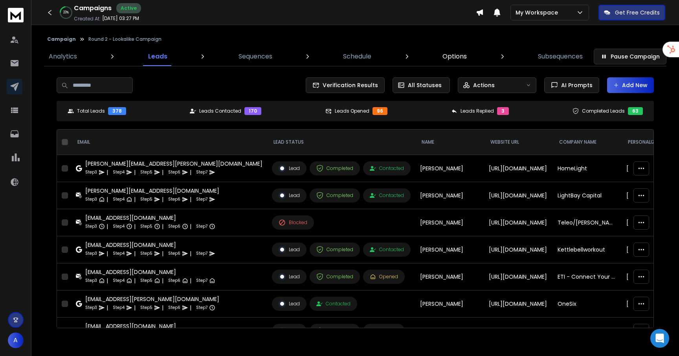
click at [449, 59] on p "Options" at bounding box center [454, 56] width 24 height 9
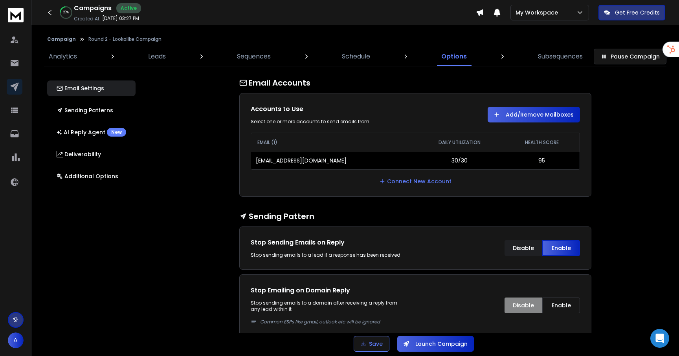
click at [443, 105] on div "Accounts to Use Select one or more accounts to send emails from Add/Remove Mail…" at bounding box center [415, 115] width 329 height 20
click at [18, 92] on link at bounding box center [15, 87] width 16 height 16
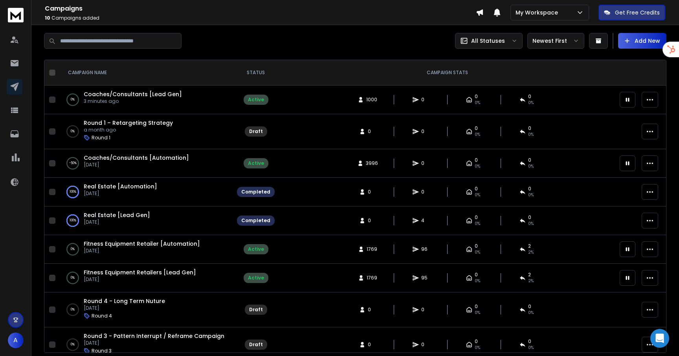
click at [235, 40] on div at bounding box center [199, 41] width 311 height 16
click at [206, 51] on div "Campaigns 10 Campaigns Added All Statuses Newest First Add New CAMPAIGN NAME ST…" at bounding box center [355, 193] width 622 height 320
